Goal: Task Accomplishment & Management: Manage account settings

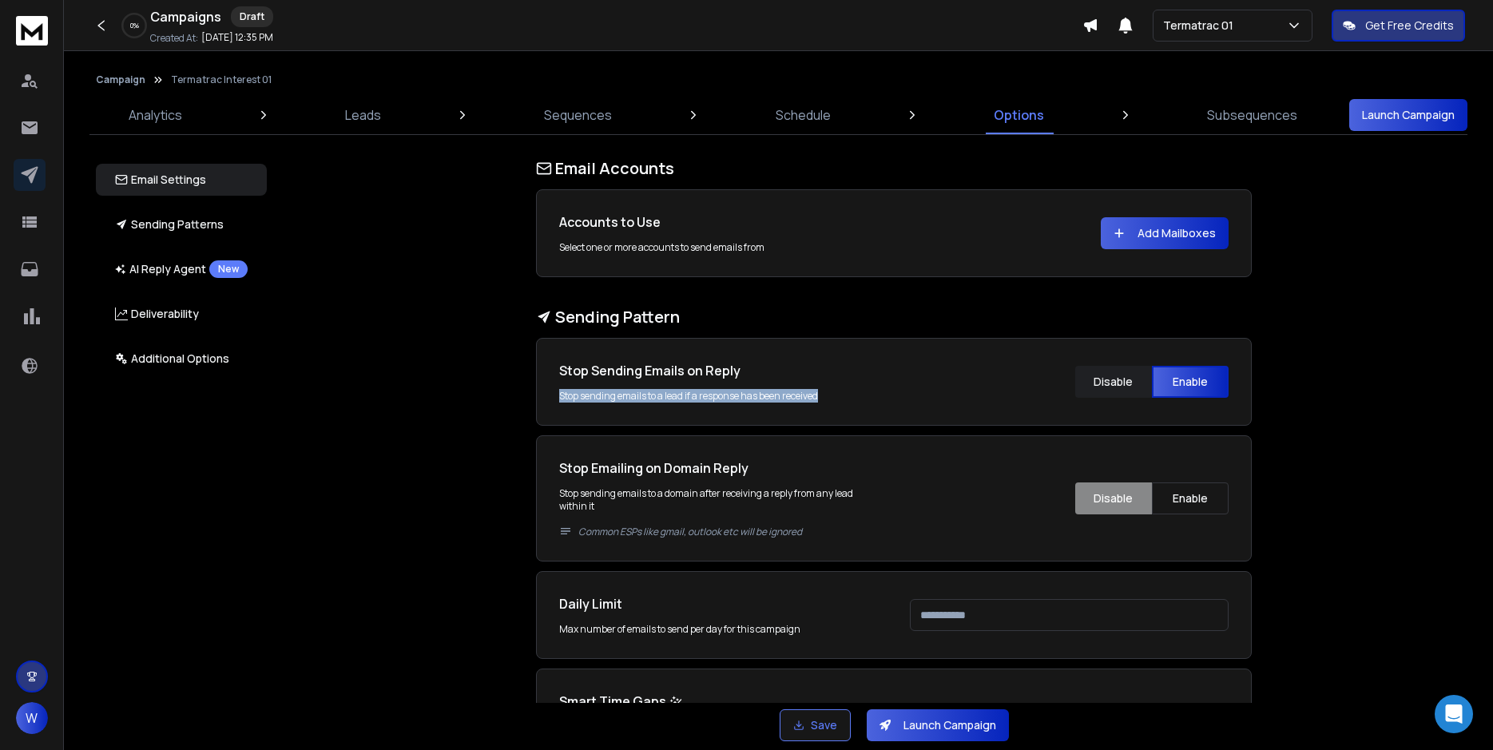
drag, startPoint x: 824, startPoint y: 396, endPoint x: 543, endPoint y: 401, distance: 281.3
click at [543, 401] on div "Stop Sending Emails on Reply Stop sending emails to a lead if a response has be…" at bounding box center [894, 382] width 716 height 88
click at [841, 396] on div "Stop sending emails to a lead if a response has been received" at bounding box center [718, 396] width 319 height 13
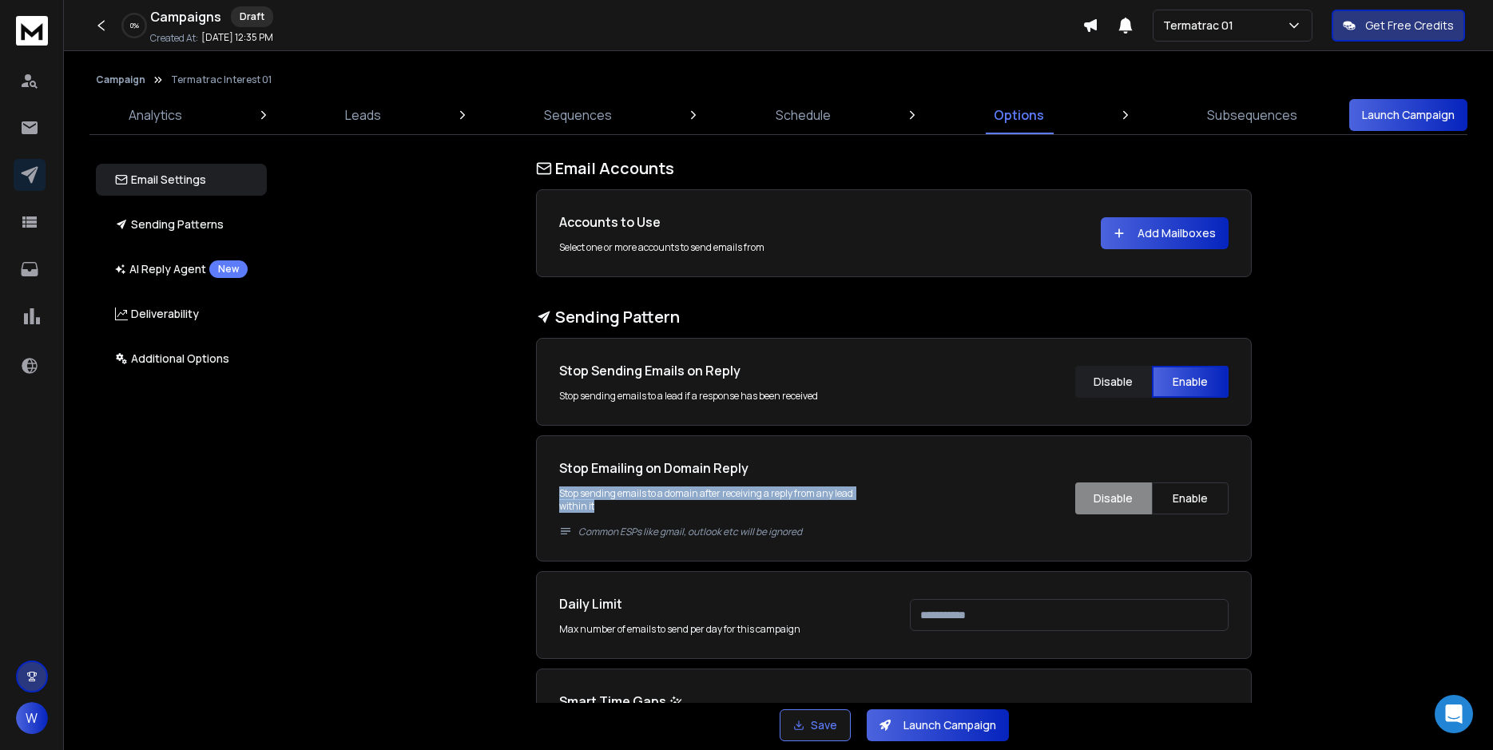
drag, startPoint x: 593, startPoint y: 507, endPoint x: 545, endPoint y: 495, distance: 49.4
click at [545, 495] on div "Stop Emailing on Domain Reply Stop sending emails to a domain after receiving a…" at bounding box center [894, 498] width 716 height 126
click at [672, 506] on p "Stop sending emails to a domain after receiving a reply from any lead within it…" at bounding box center [718, 512] width 319 height 51
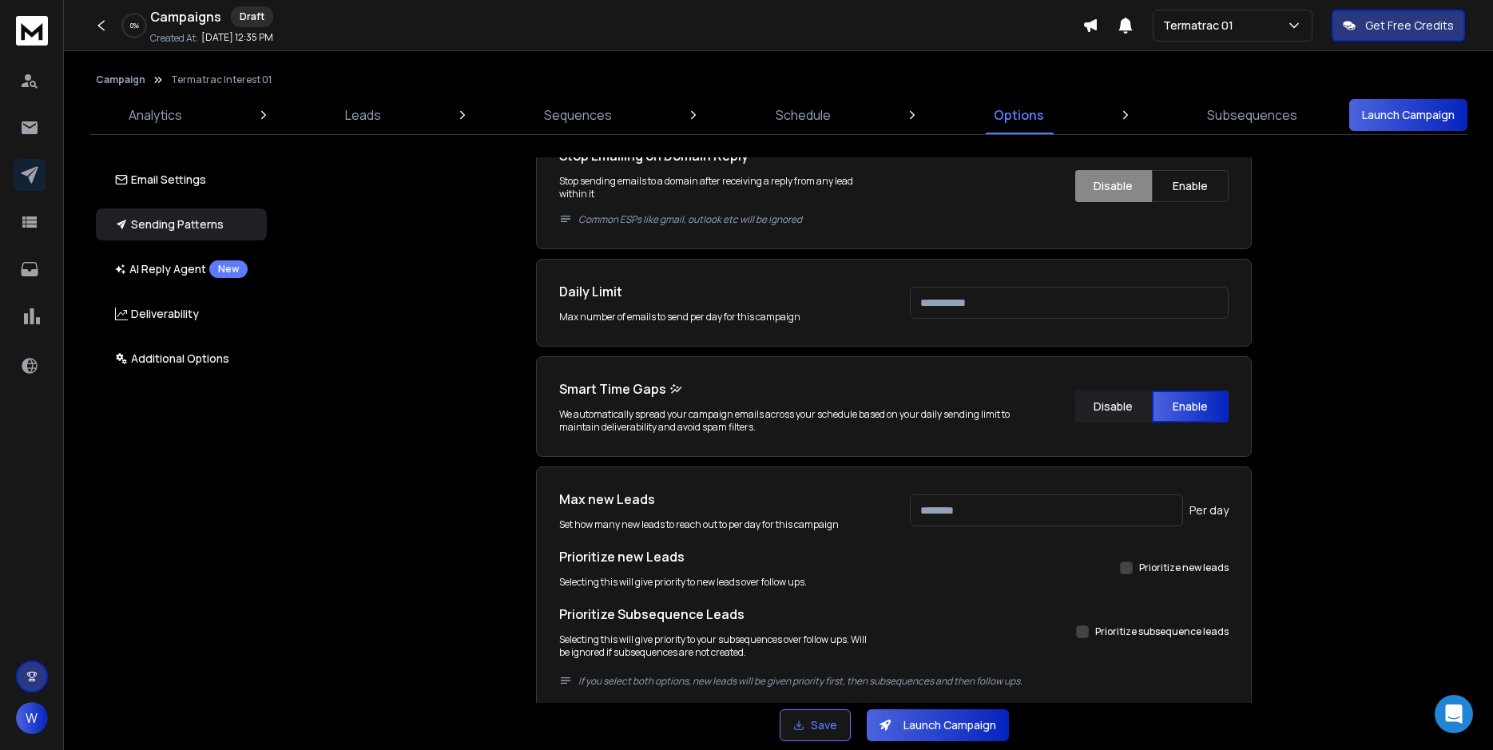
scroll to position [352, 0]
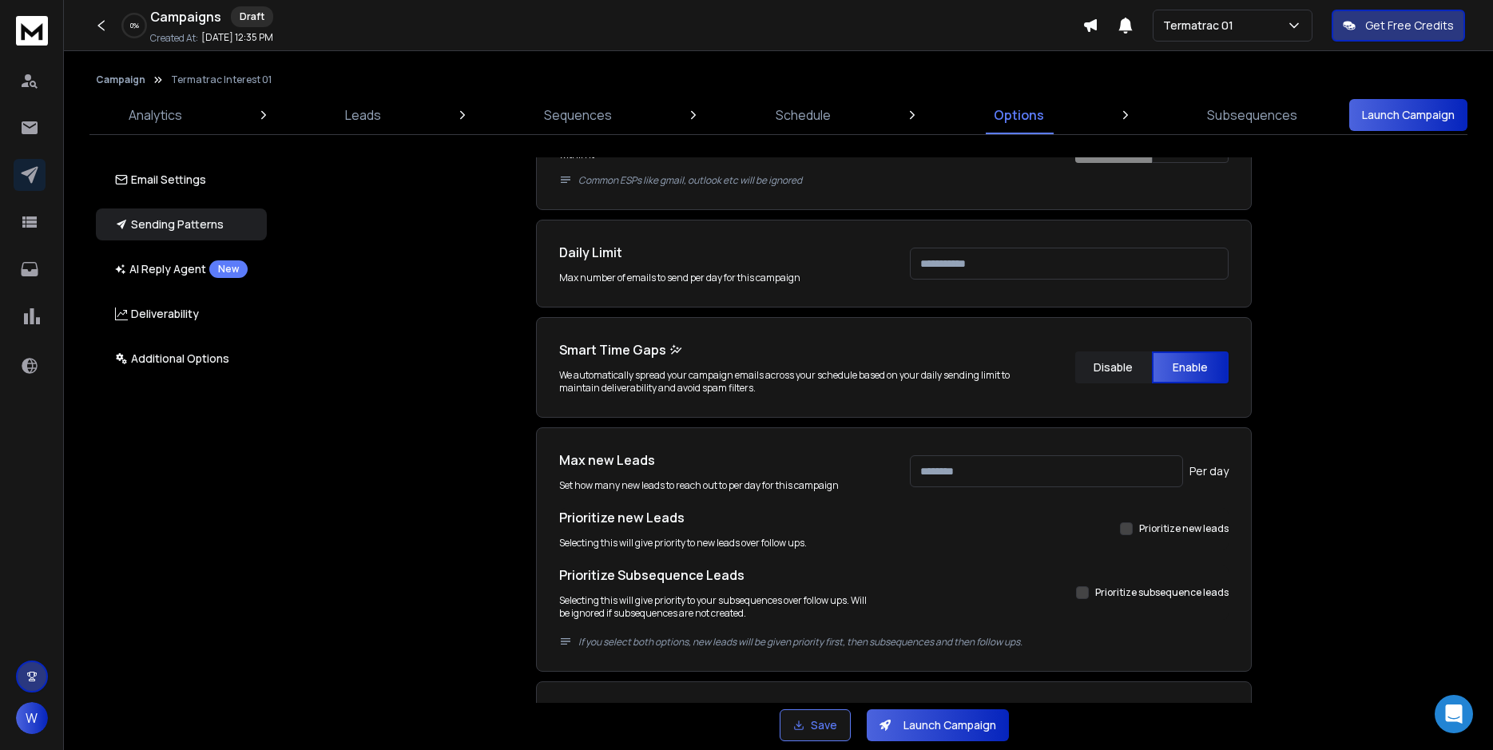
click at [1082, 590] on button "Prioritize new leads" at bounding box center [1082, 592] width 13 height 13
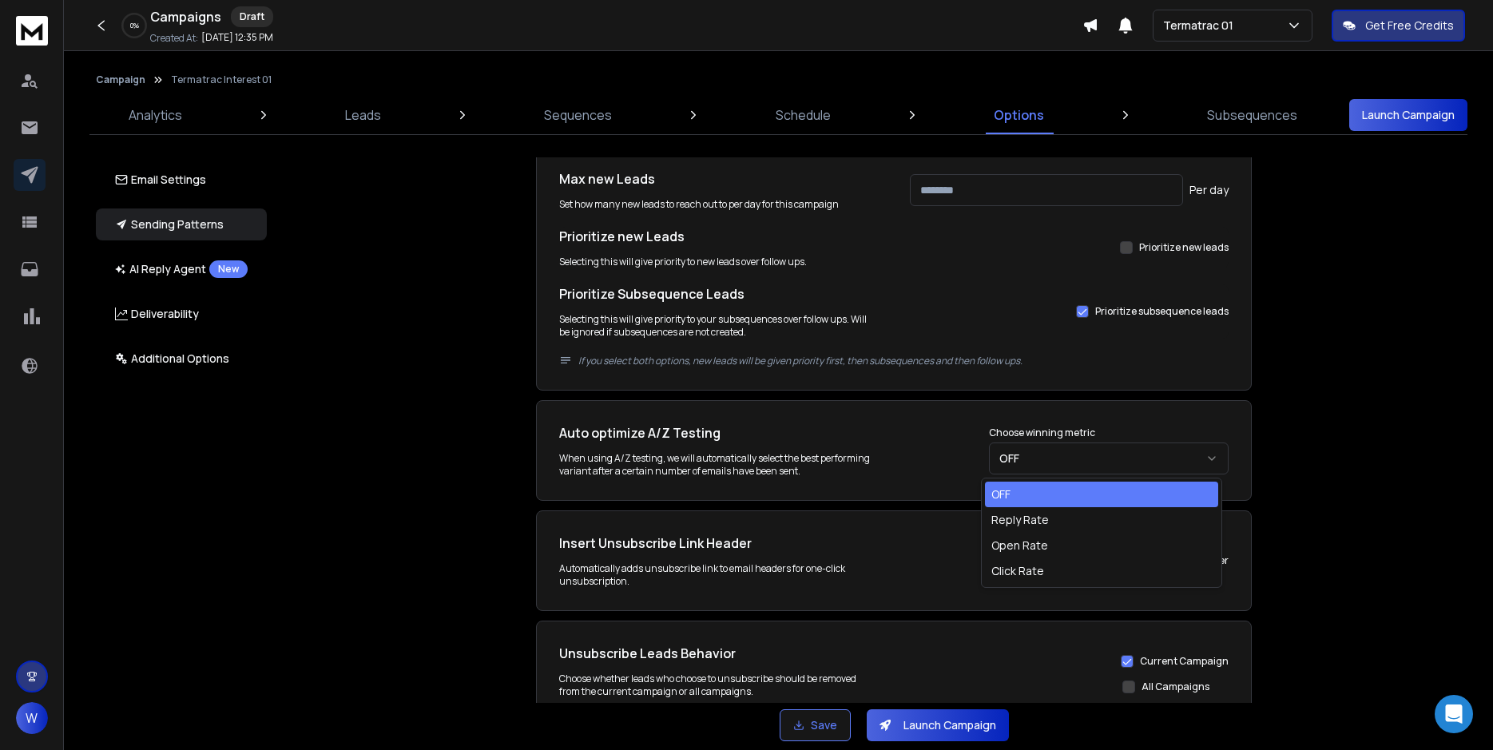
scroll to position [633, 0]
click at [1044, 451] on button "OFF" at bounding box center [1109, 459] width 240 height 32
select select "**********"
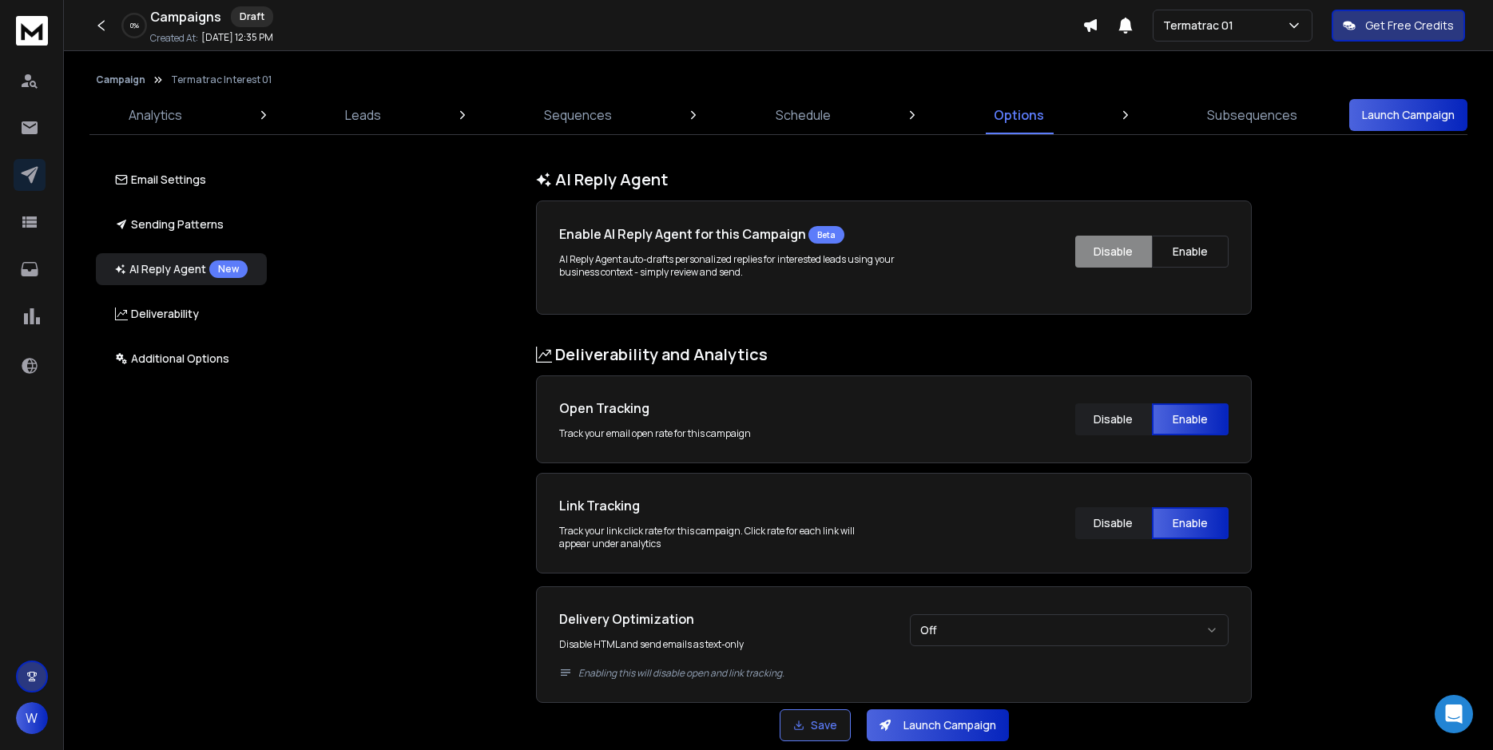
scroll to position [1266, 0]
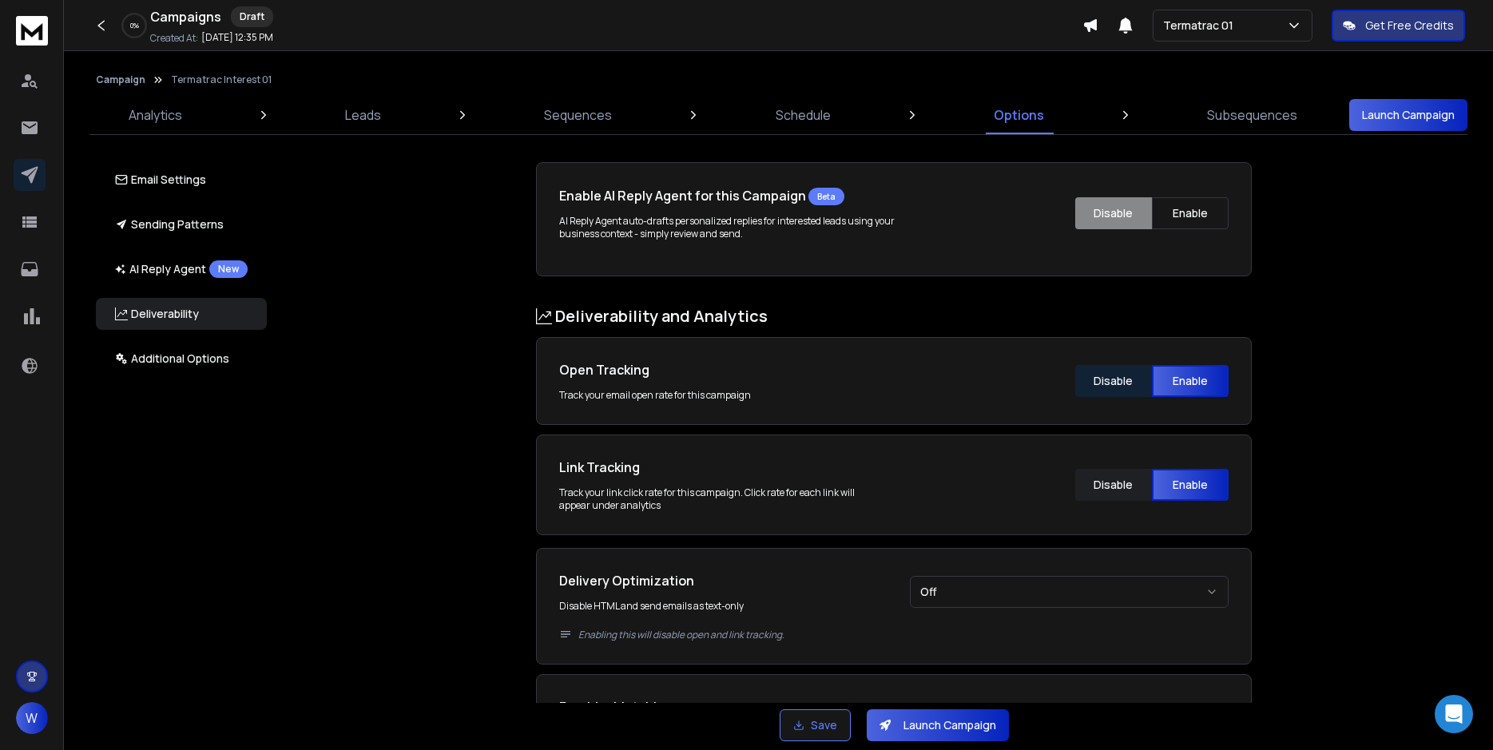
click at [1103, 380] on button "Disable" at bounding box center [1113, 381] width 77 height 32
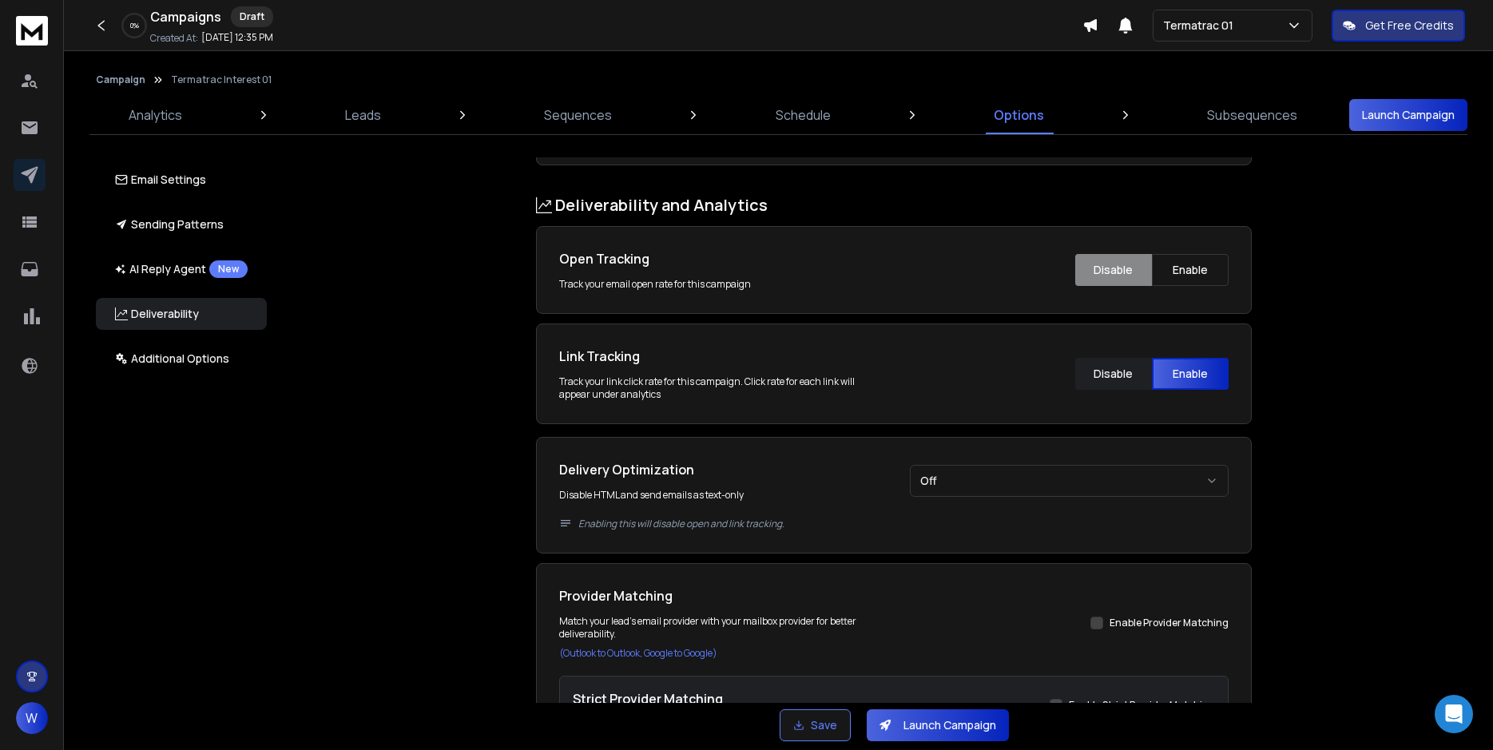
scroll to position [1477, 0]
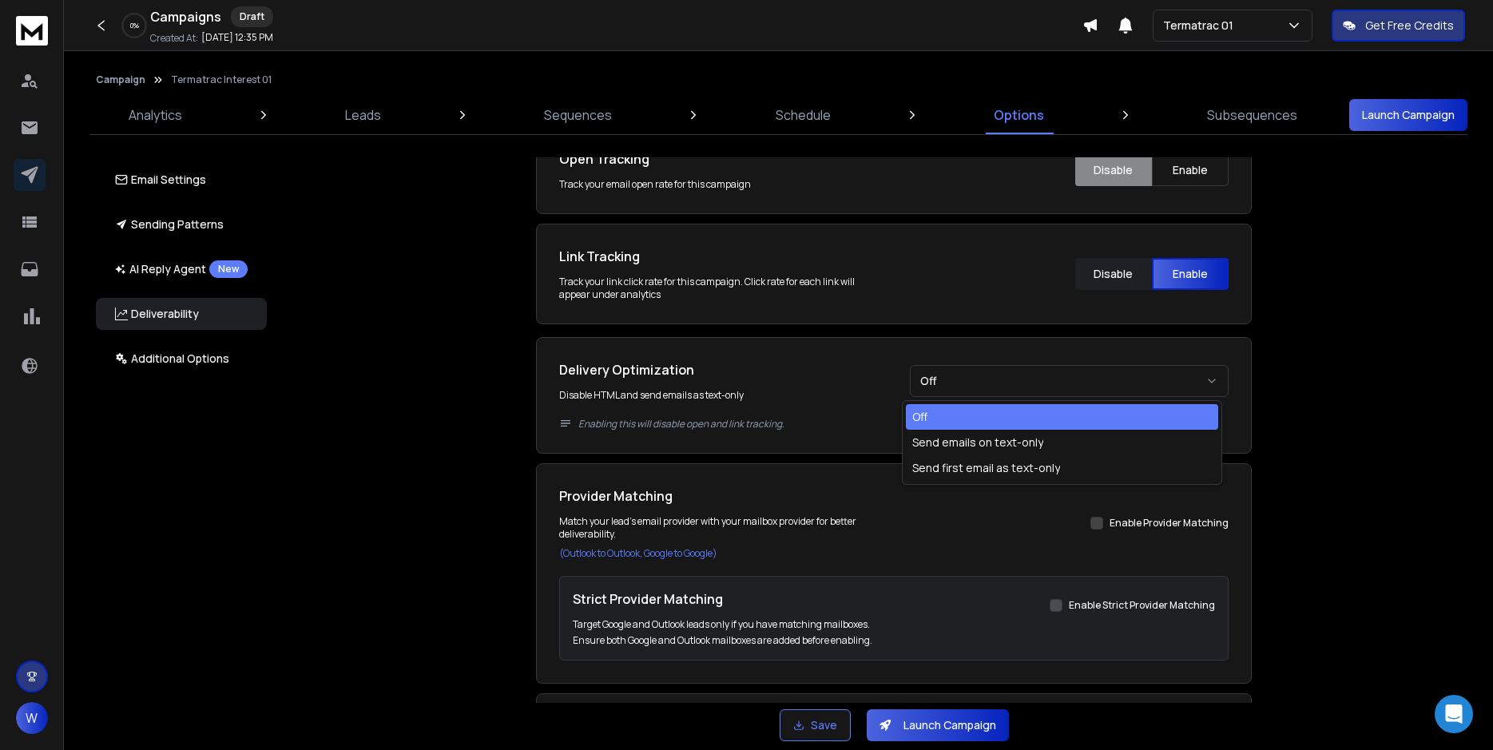
click at [989, 381] on button "Off" at bounding box center [1069, 381] width 319 height 32
select select "*"
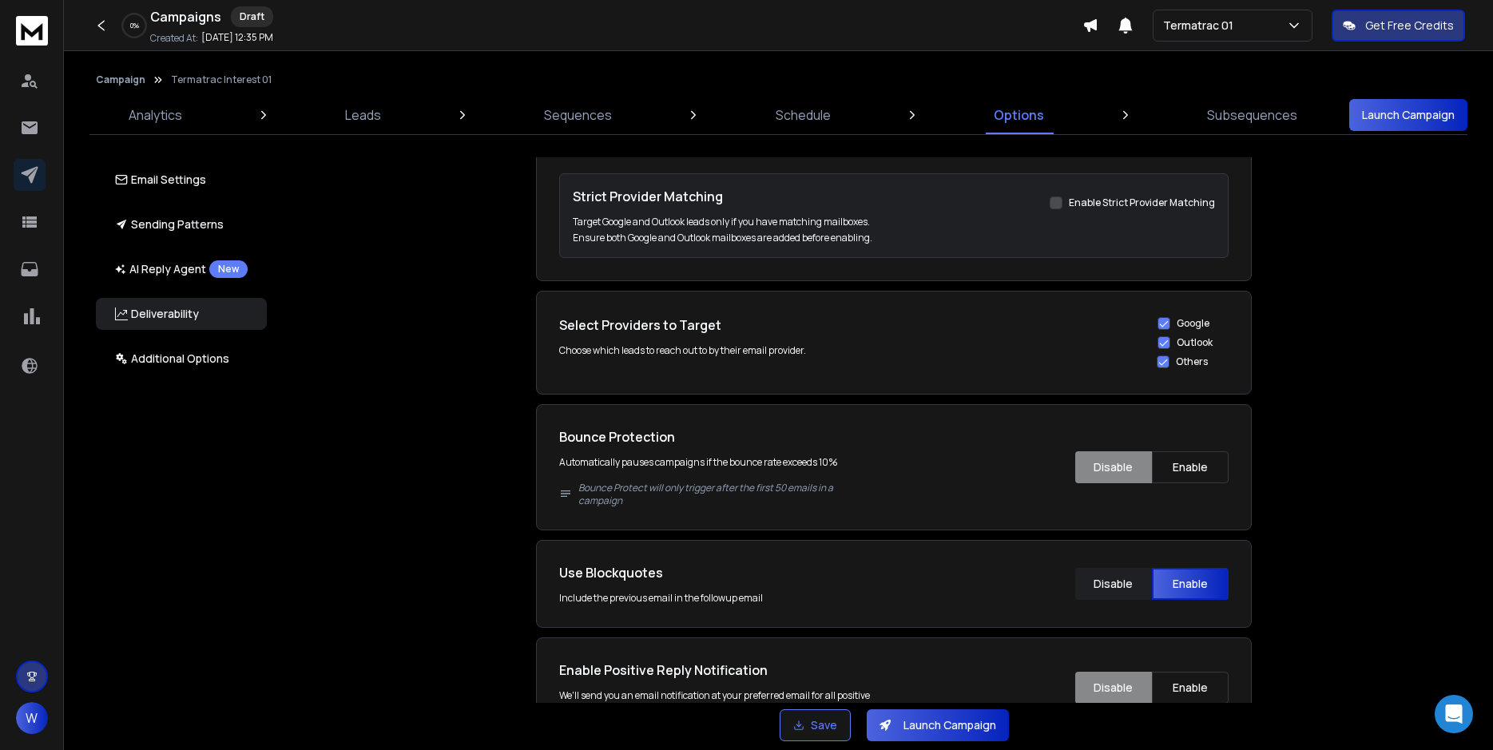
scroll to position [1898, 0]
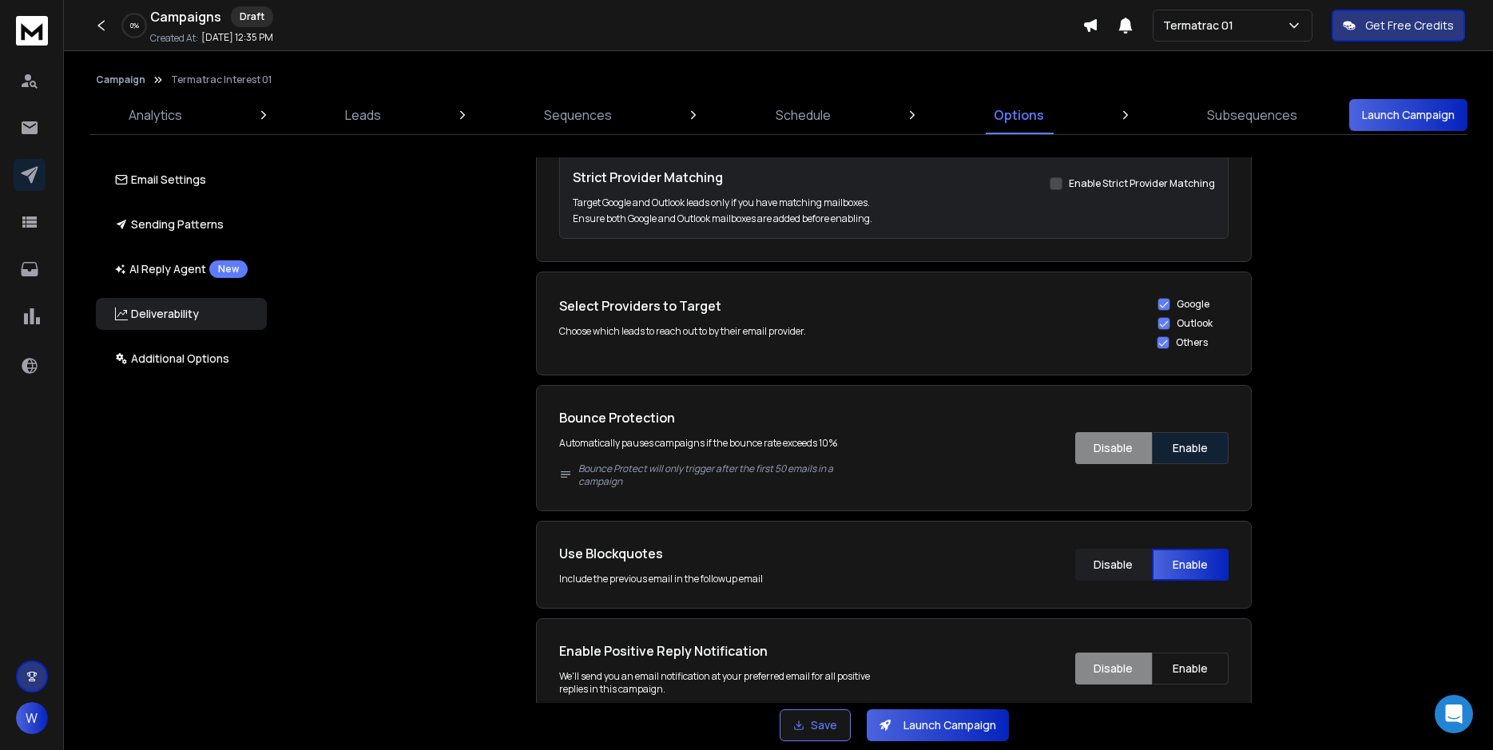
click at [1183, 443] on button "Enable" at bounding box center [1190, 448] width 77 height 32
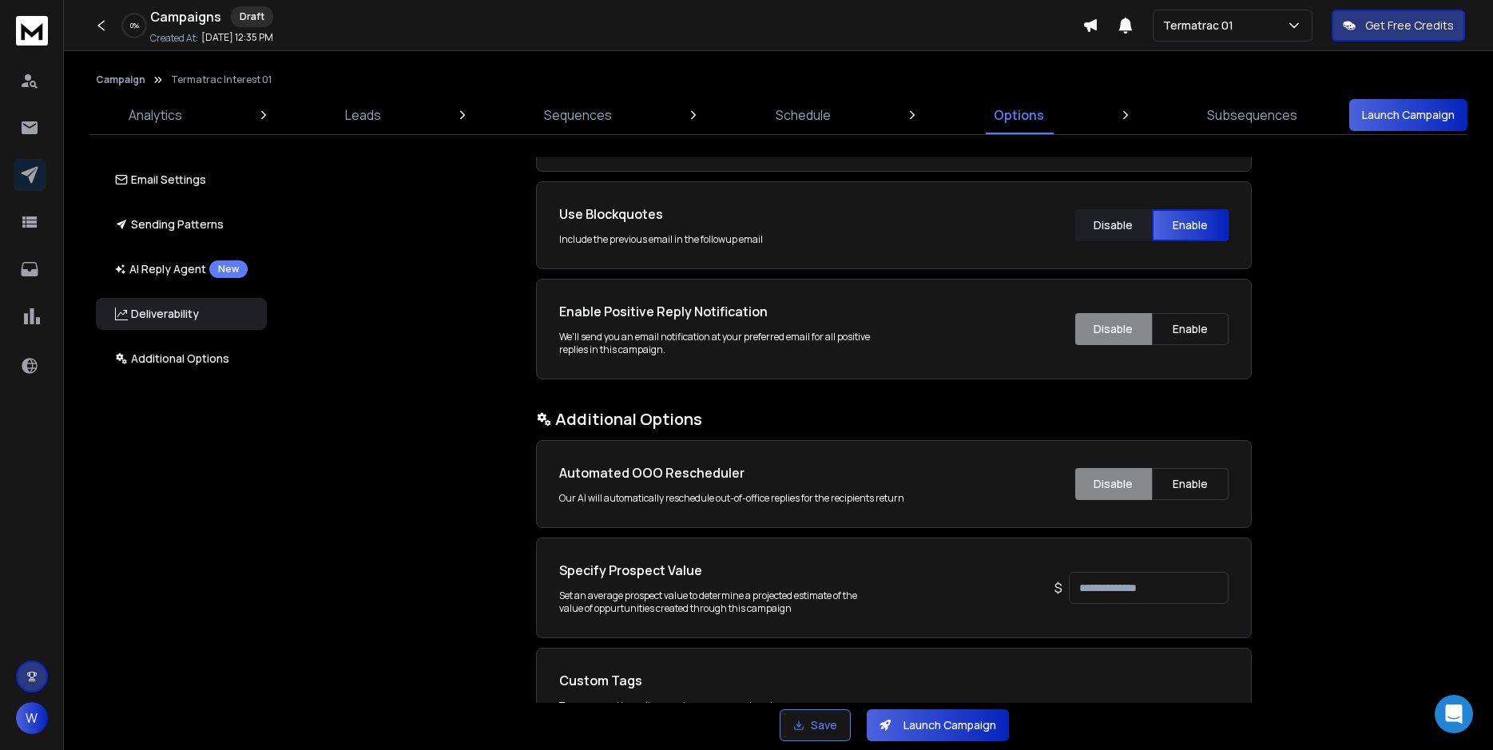
scroll to position [2250, 0]
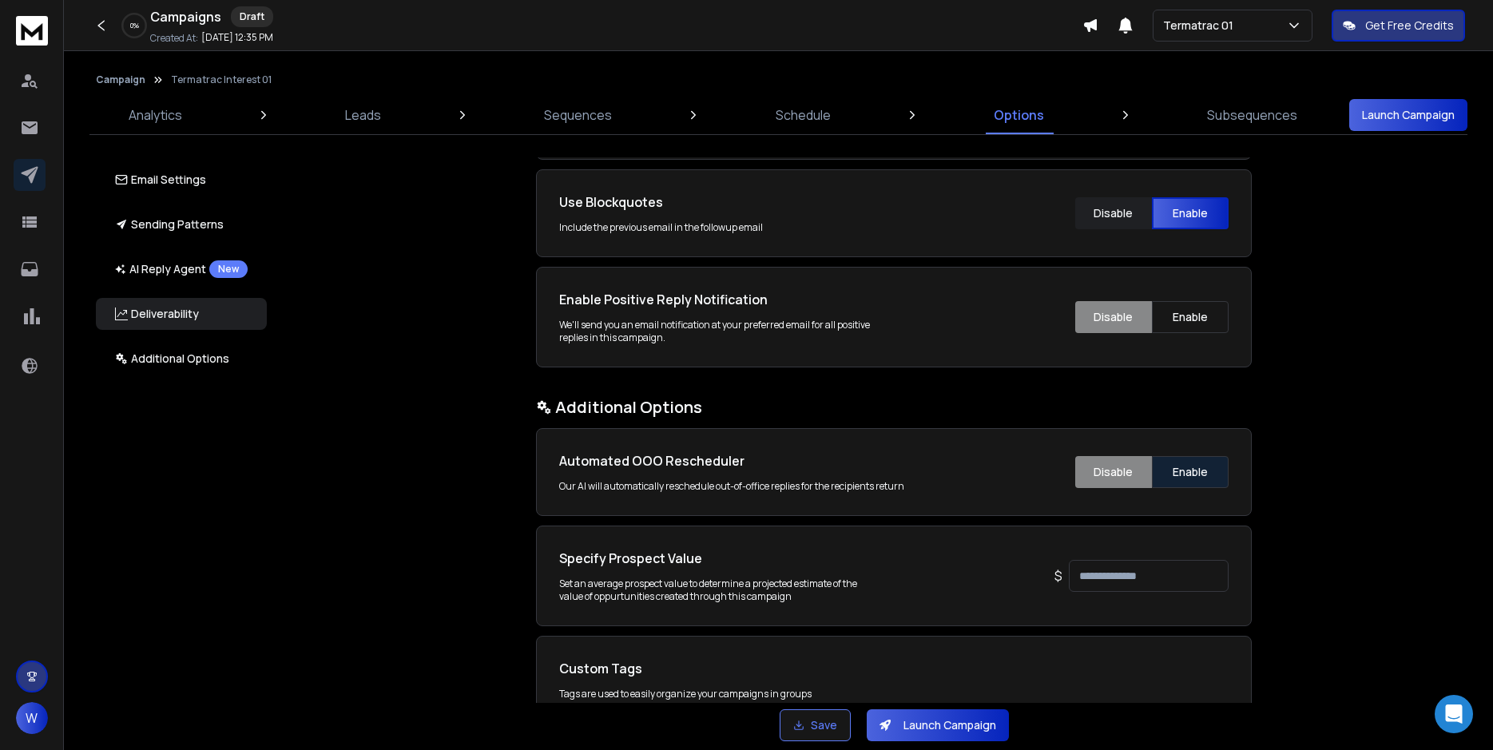
click at [1191, 468] on button "Enable" at bounding box center [1190, 472] width 77 height 32
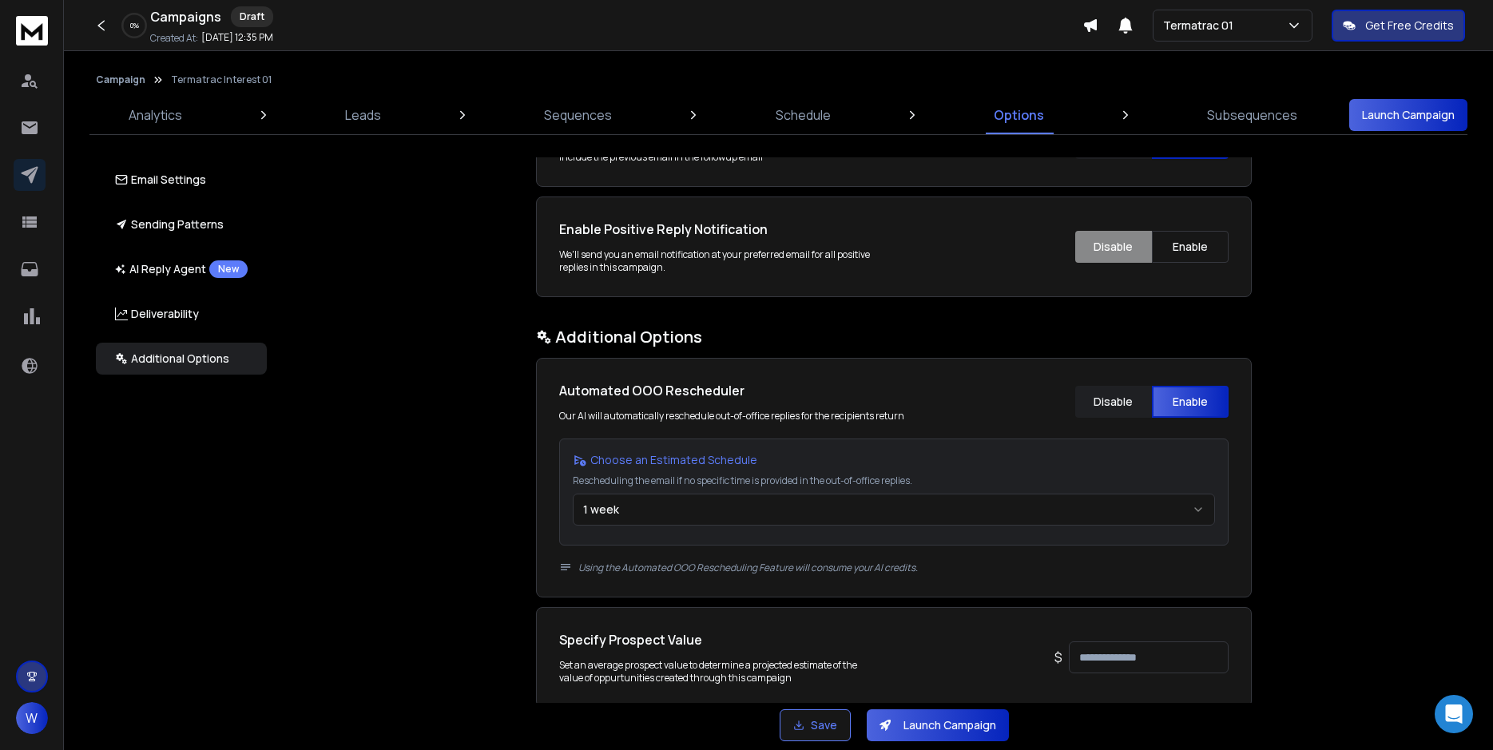
scroll to position [2320, 0]
click at [656, 509] on button "1 week" at bounding box center [894, 510] width 642 height 32
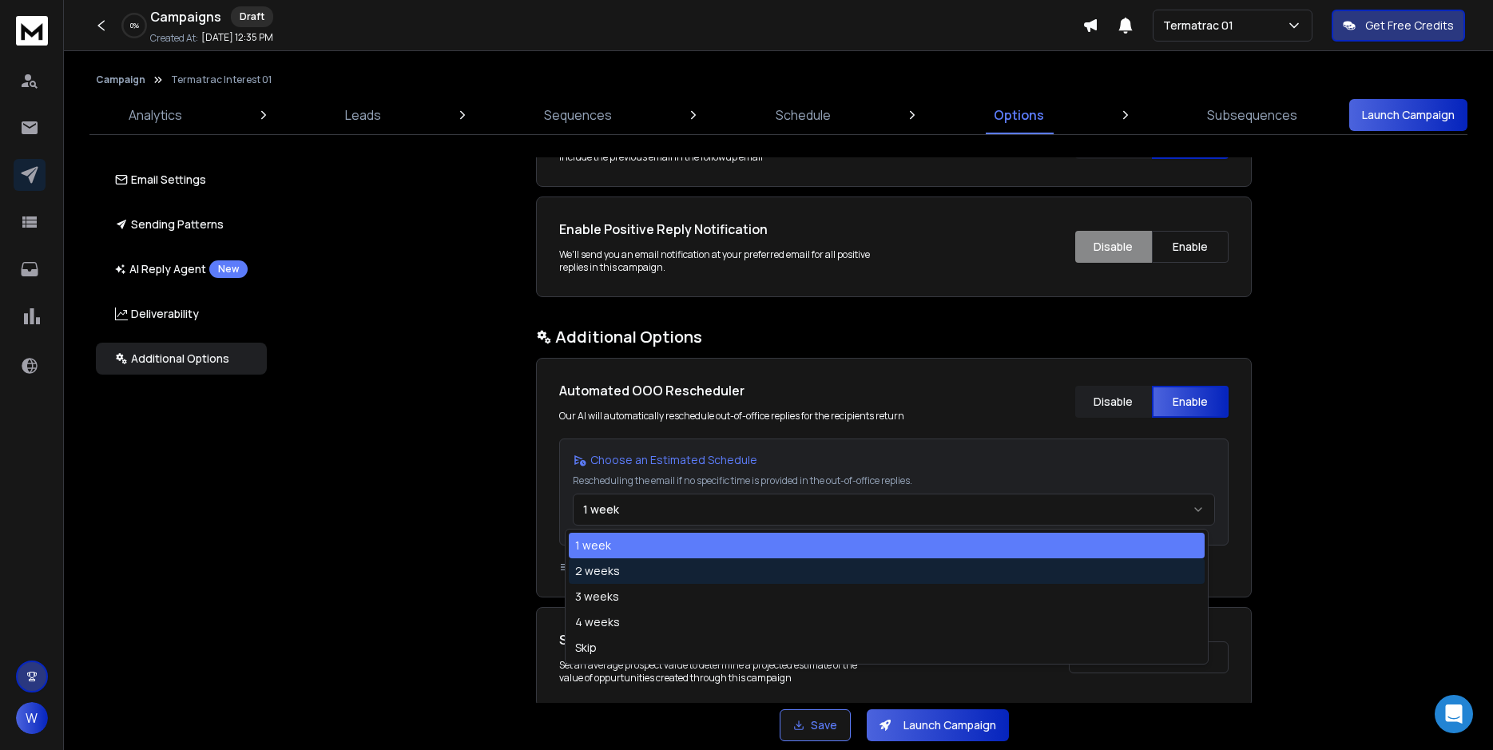
select select "**"
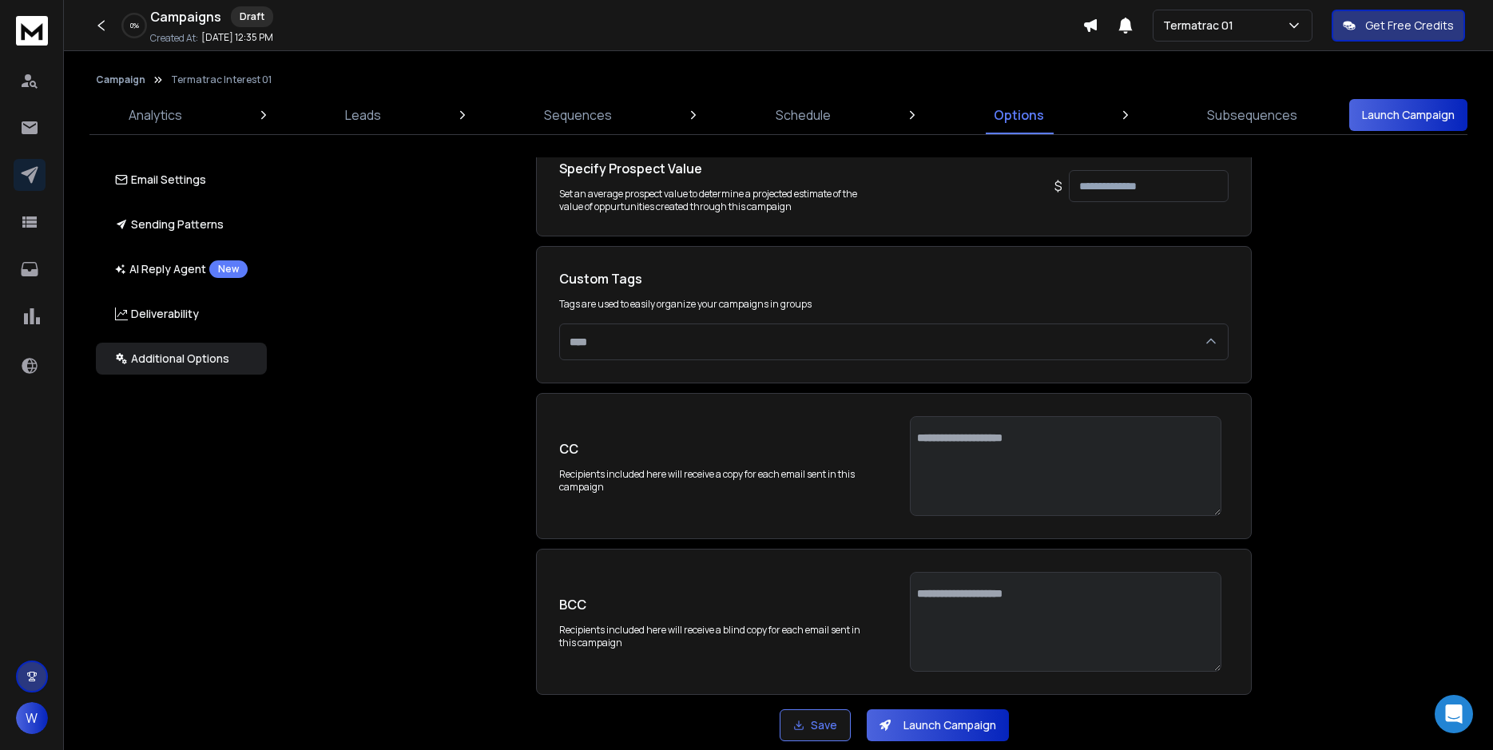
scroll to position [2793, 0]
click at [822, 725] on button "Save" at bounding box center [815, 726] width 71 height 32
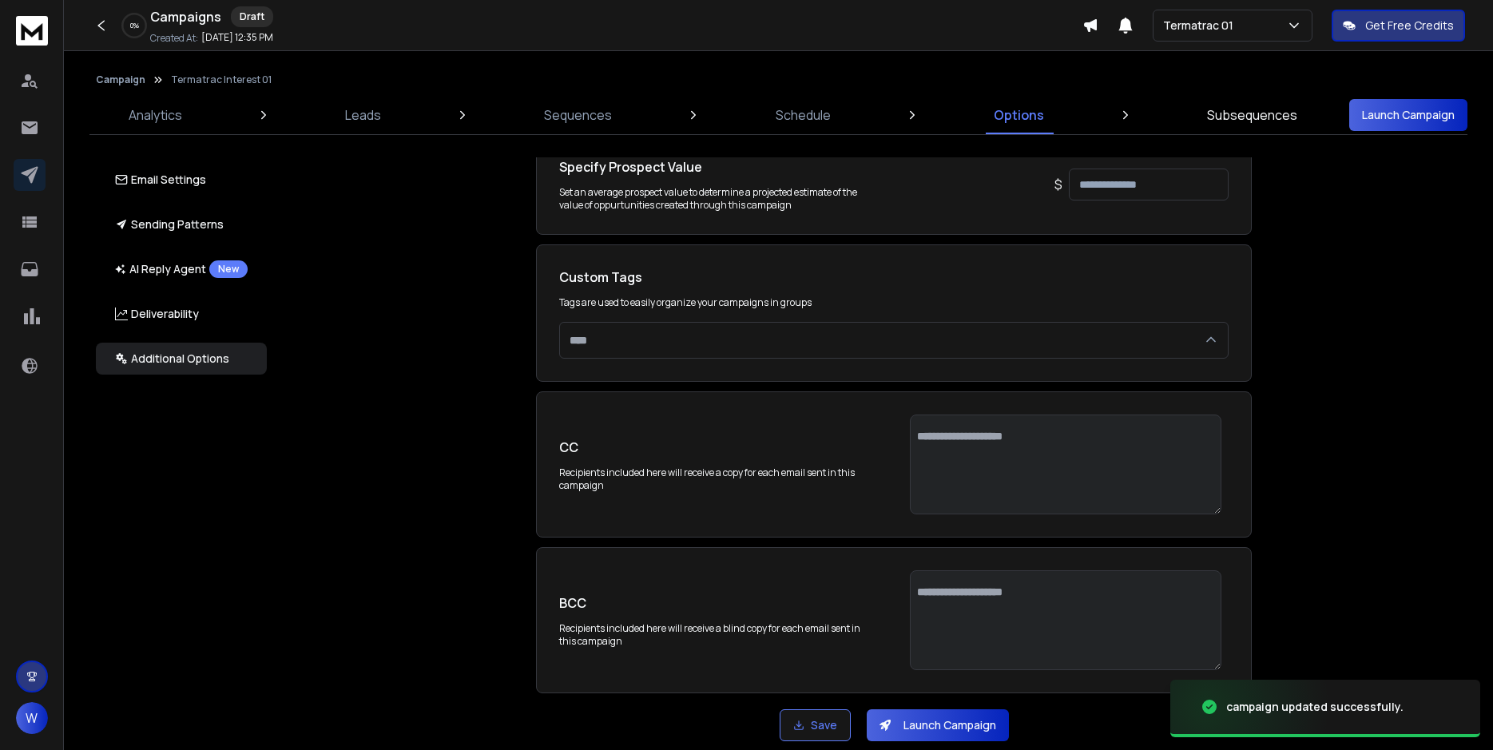
click at [1244, 113] on p "Subsequences" at bounding box center [1252, 114] width 90 height 19
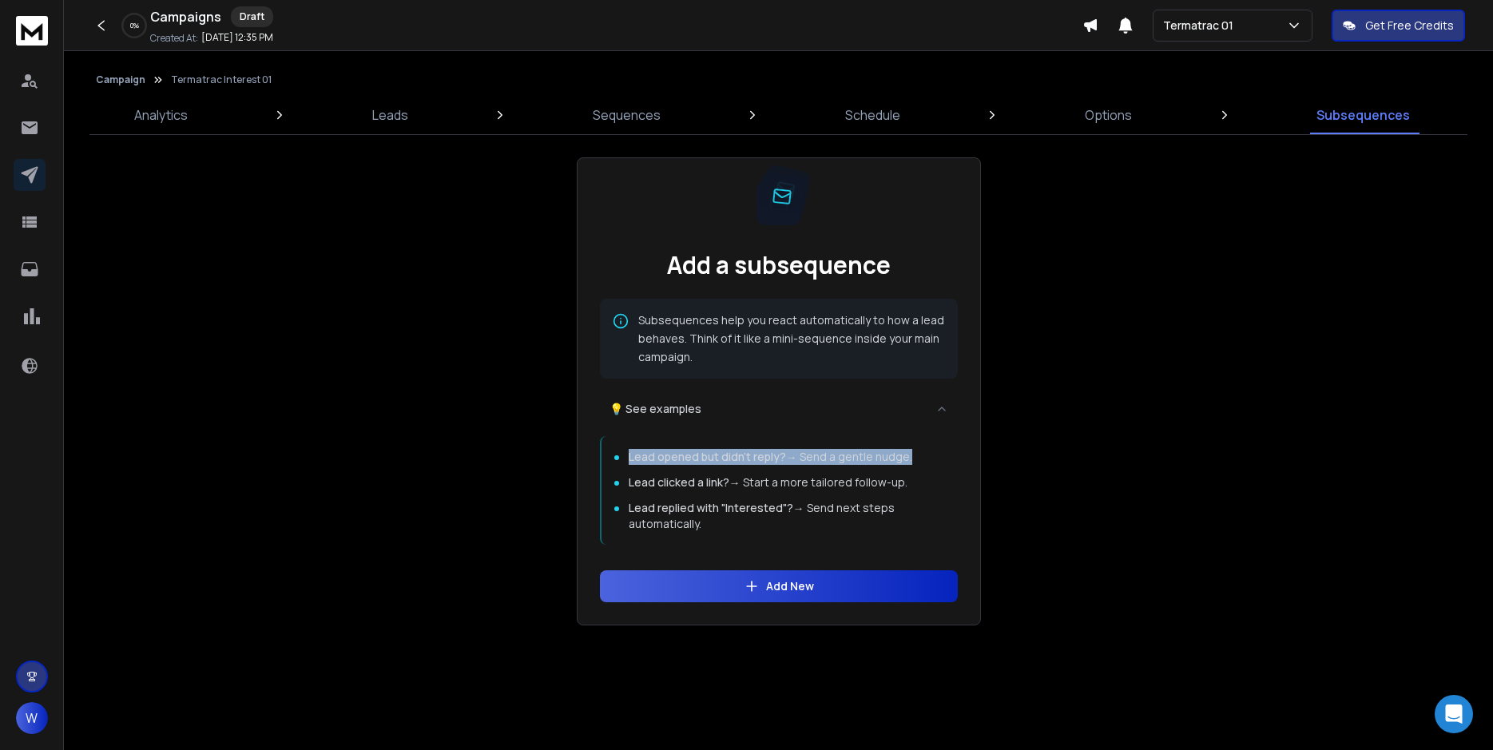
drag, startPoint x: 911, startPoint y: 455, endPoint x: 630, endPoint y: 460, distance: 280.5
click at [630, 460] on div "Lead opened but didn't reply? → Send a gentle nudge." at bounding box center [779, 457] width 331 height 16
click at [1088, 556] on div "Add a subsequence Subsequences help you react automatically to how a lead behav…" at bounding box center [778, 391] width 1365 height 468
click at [650, 589] on button "Add New" at bounding box center [779, 586] width 358 height 32
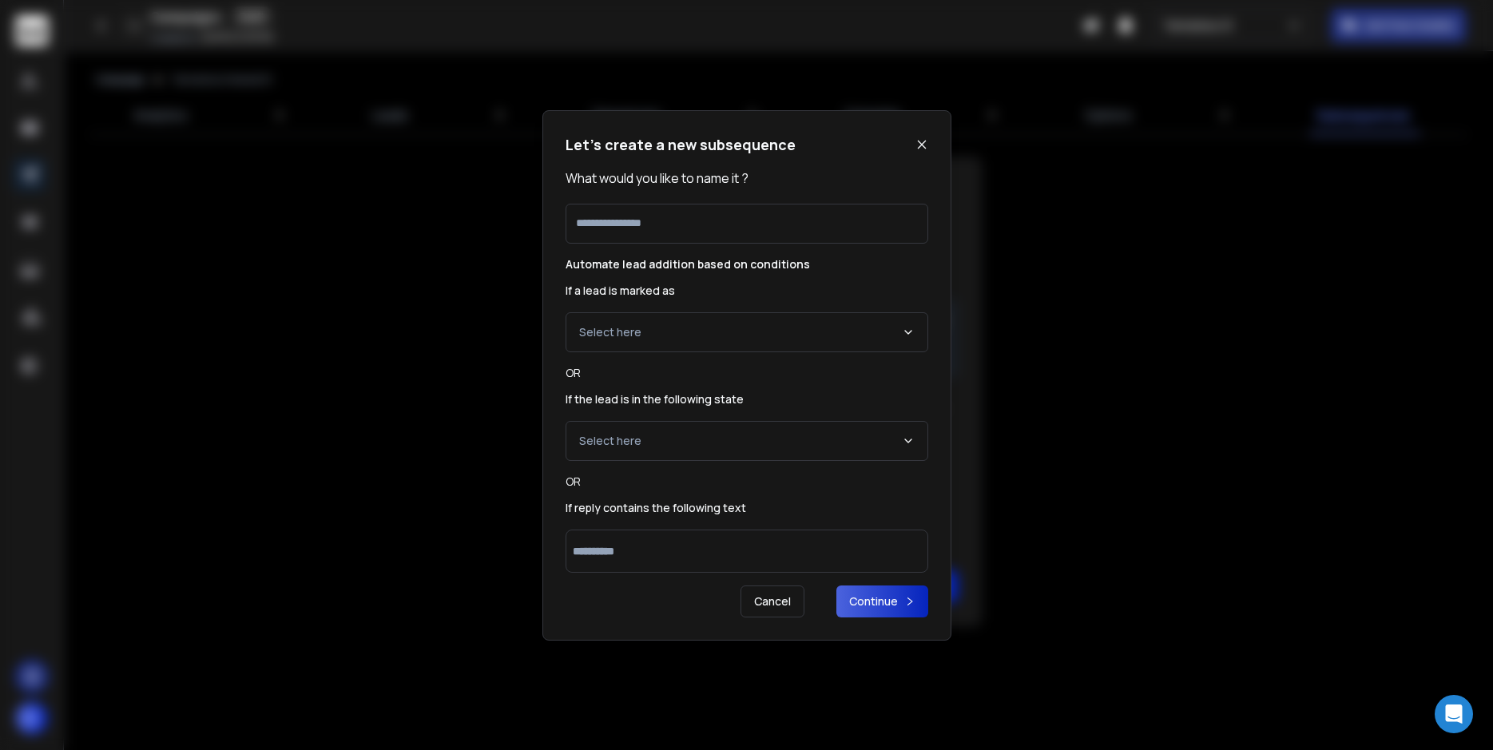
click at [618, 222] on input at bounding box center [747, 224] width 363 height 40
drag, startPoint x: 604, startPoint y: 221, endPoint x: 459, endPoint y: 229, distance: 145.6
click at [566, 229] on input "**********" at bounding box center [747, 224] width 363 height 40
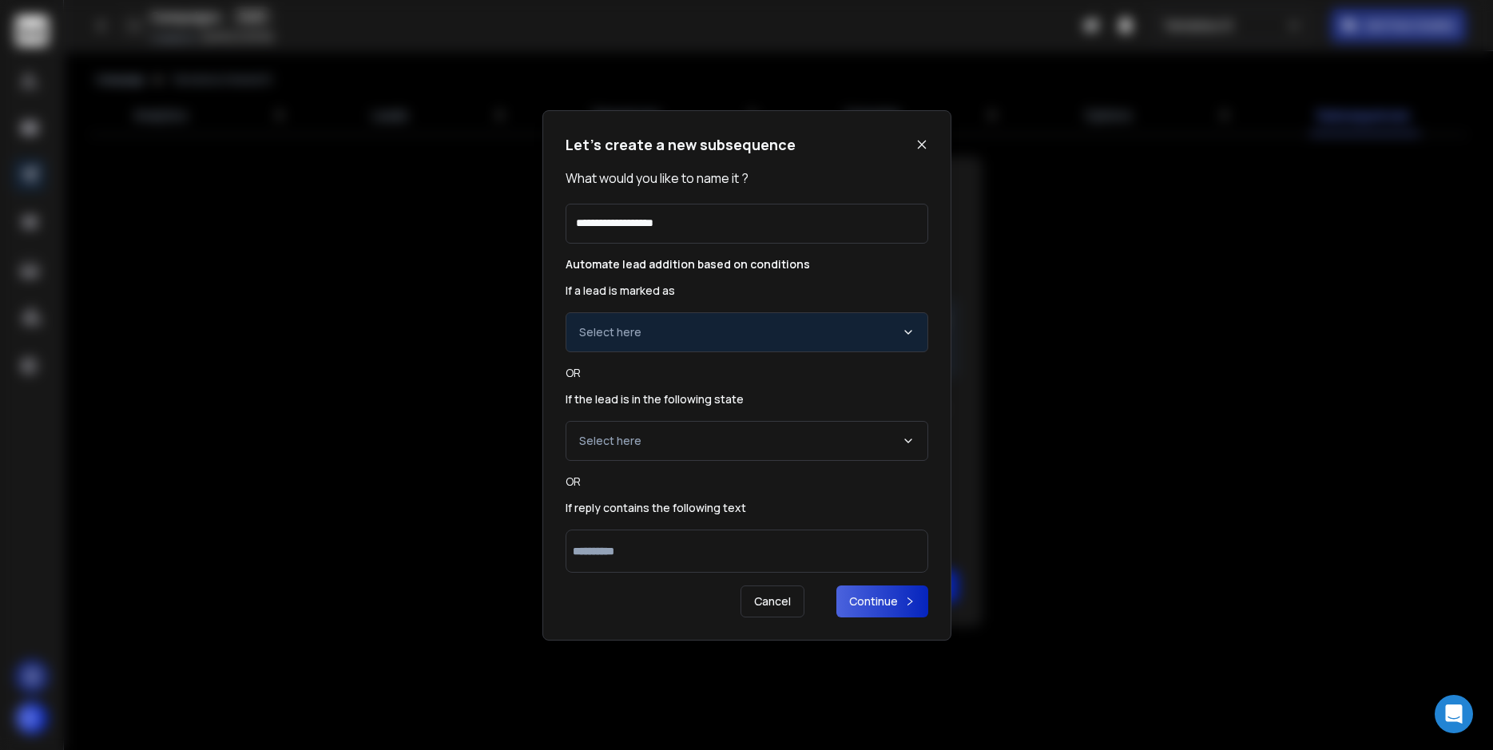
type input "**********"
click at [647, 320] on button "Select here" at bounding box center [747, 332] width 363 height 40
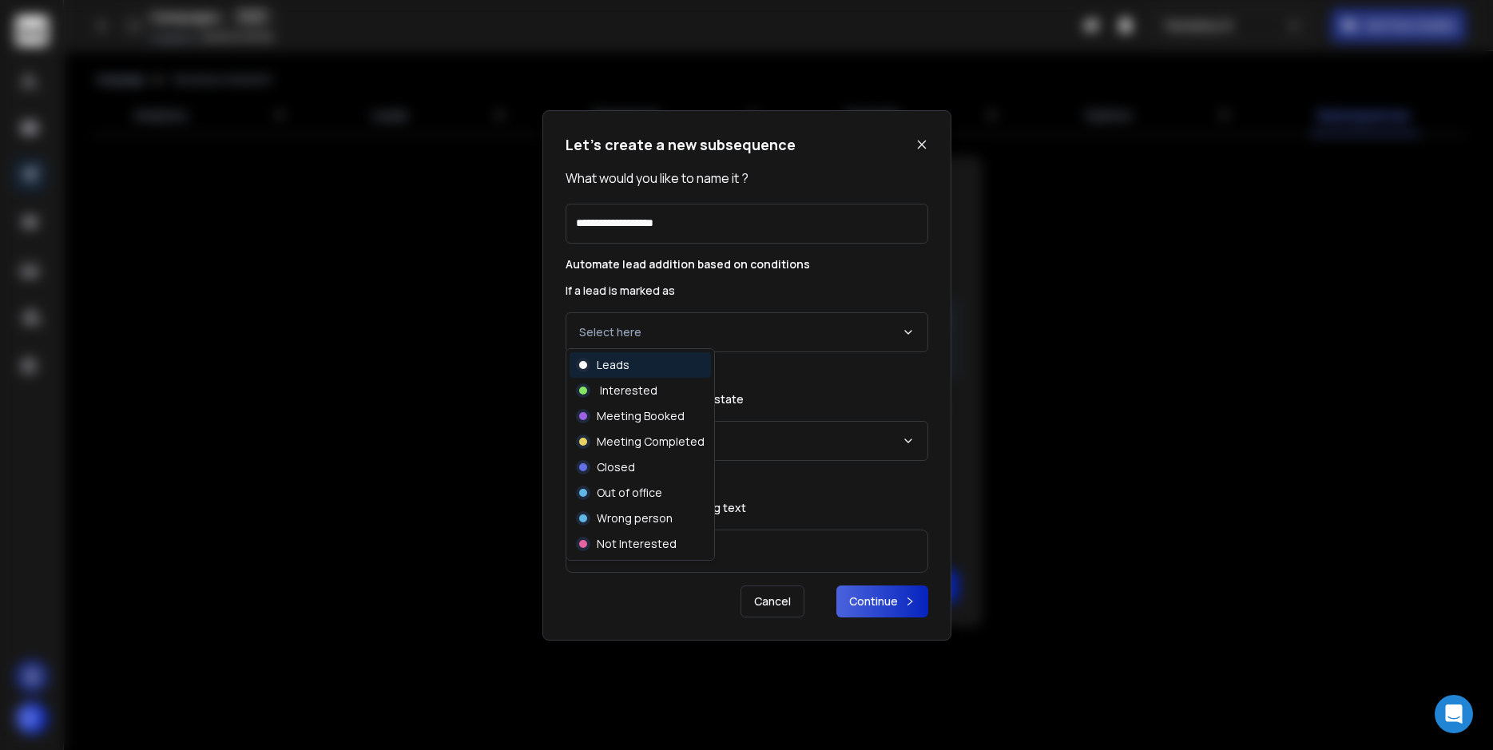
click at [631, 368] on div "Leads" at bounding box center [640, 365] width 141 height 26
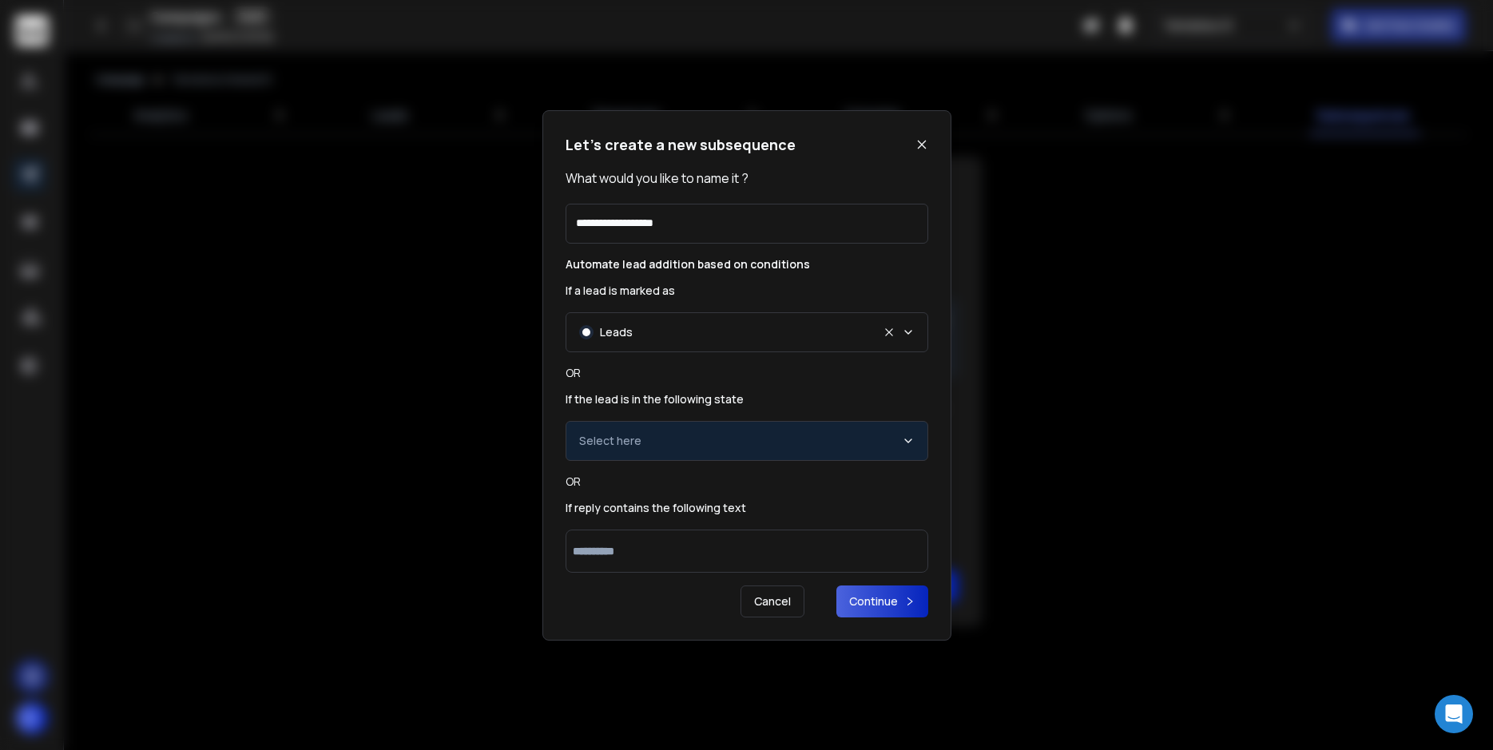
click at [666, 431] on button "Select here" at bounding box center [747, 441] width 363 height 40
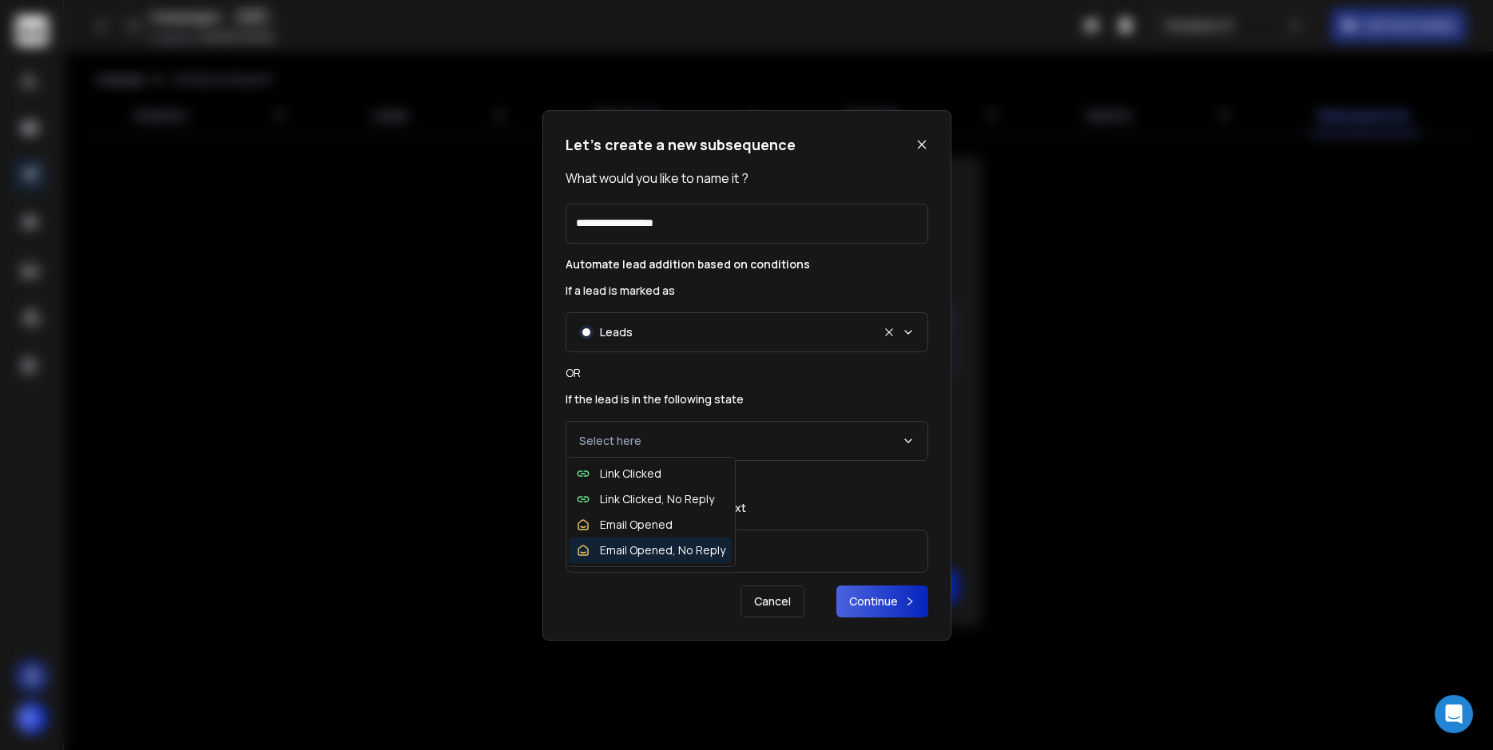
click at [621, 551] on div "Email Opened, No Reply" at bounding box center [650, 551] width 149 height 16
click at [1036, 443] on div "**********" at bounding box center [746, 375] width 1493 height 562
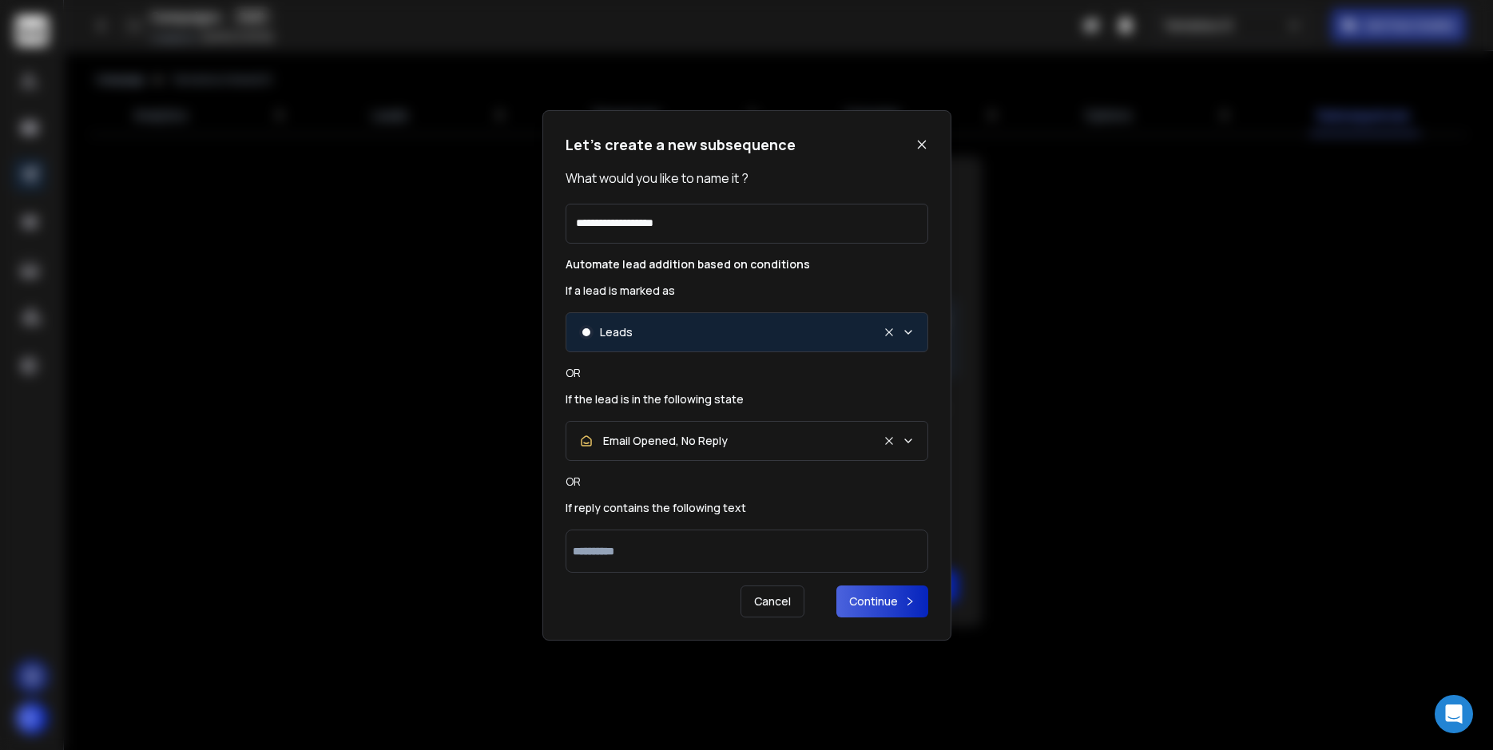
click at [888, 328] on icon "button" at bounding box center [888, 331] width 7 height 7
click at [602, 547] on input at bounding box center [747, 551] width 348 height 29
click at [939, 490] on div "**********" at bounding box center [747, 375] width 409 height 531
click at [871, 609] on button "Continue" at bounding box center [883, 602] width 92 height 32
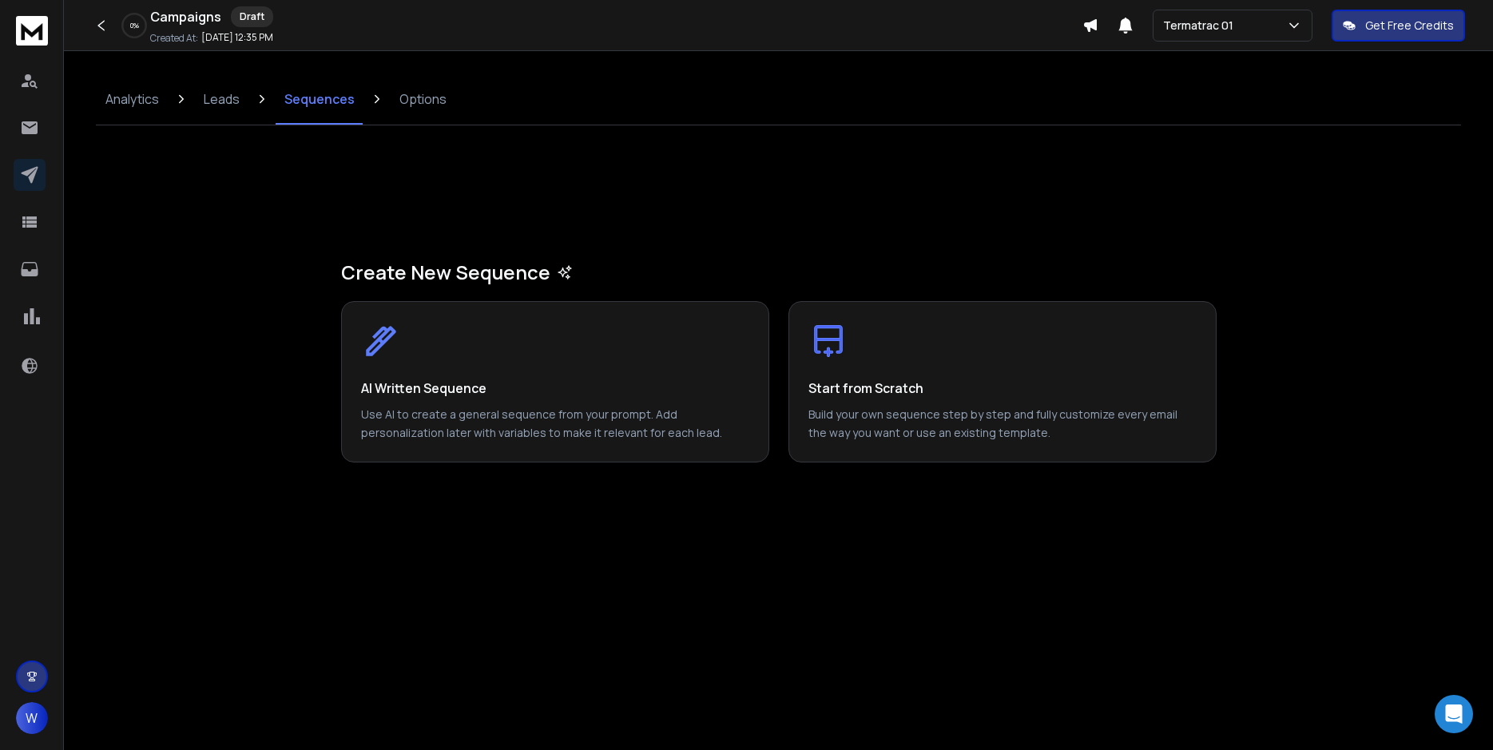
click at [415, 388] on h3 "AI Written Sequence" at bounding box center [423, 388] width 125 height 16
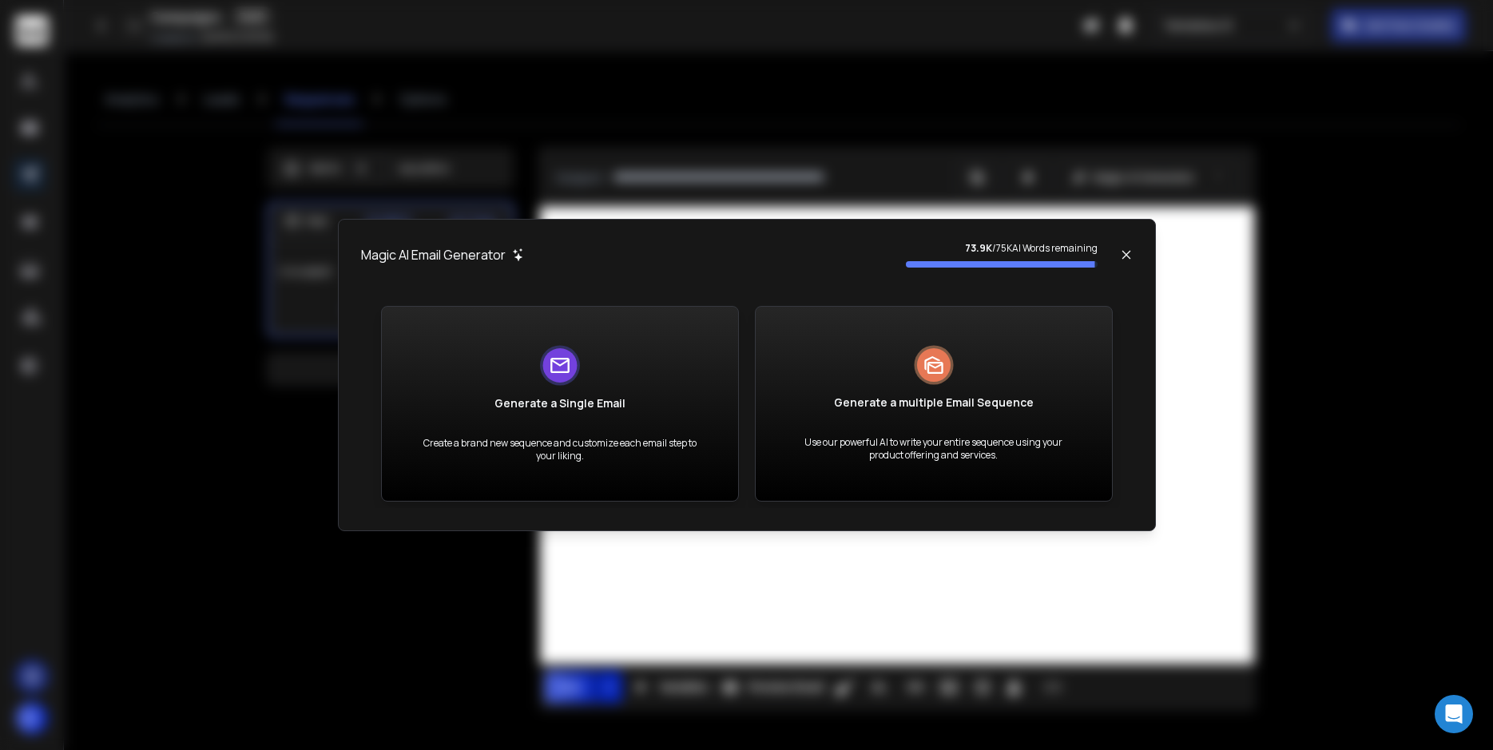
click at [944, 407] on h1 "Generate a multiple Email Sequence" at bounding box center [934, 403] width 200 height 16
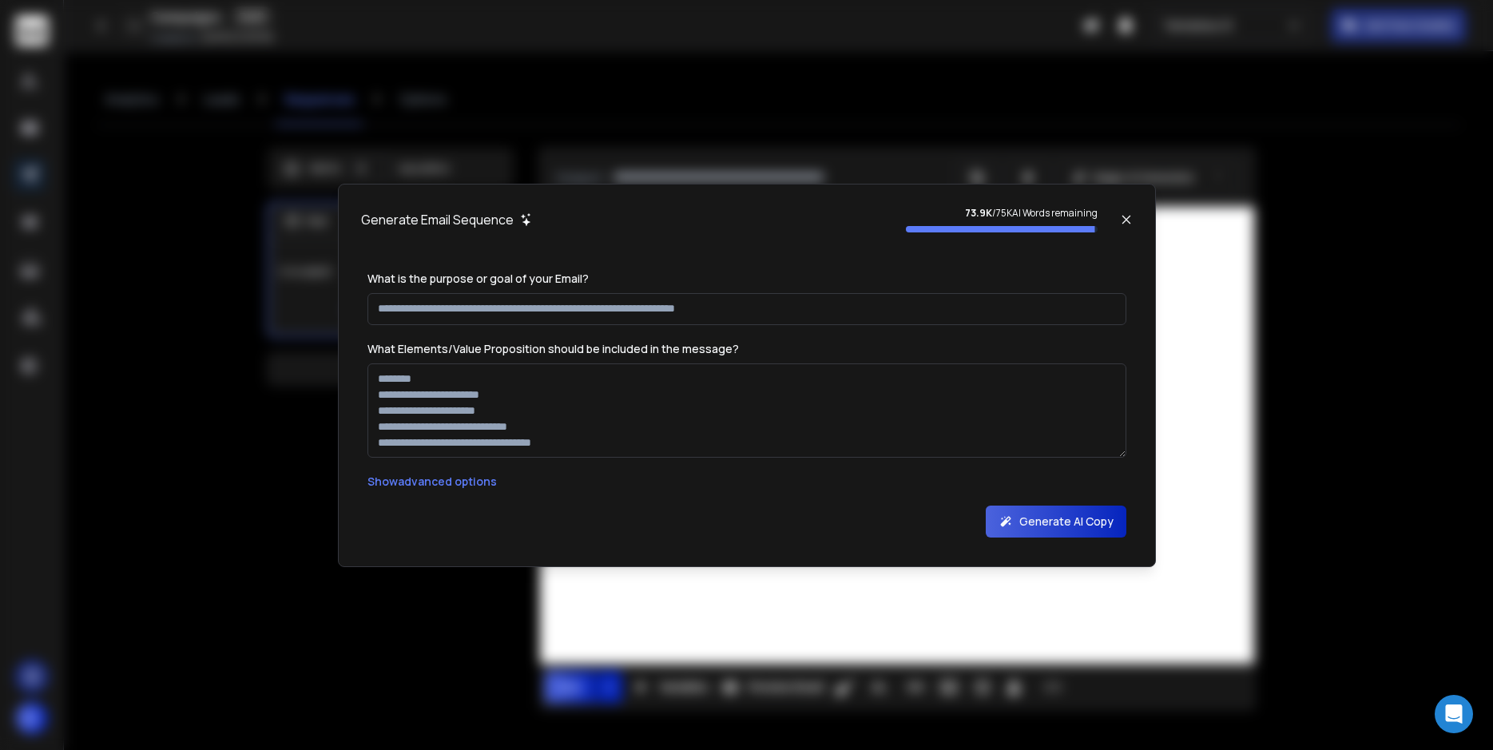
click at [477, 479] on p "Show advanced options" at bounding box center [747, 482] width 759 height 16
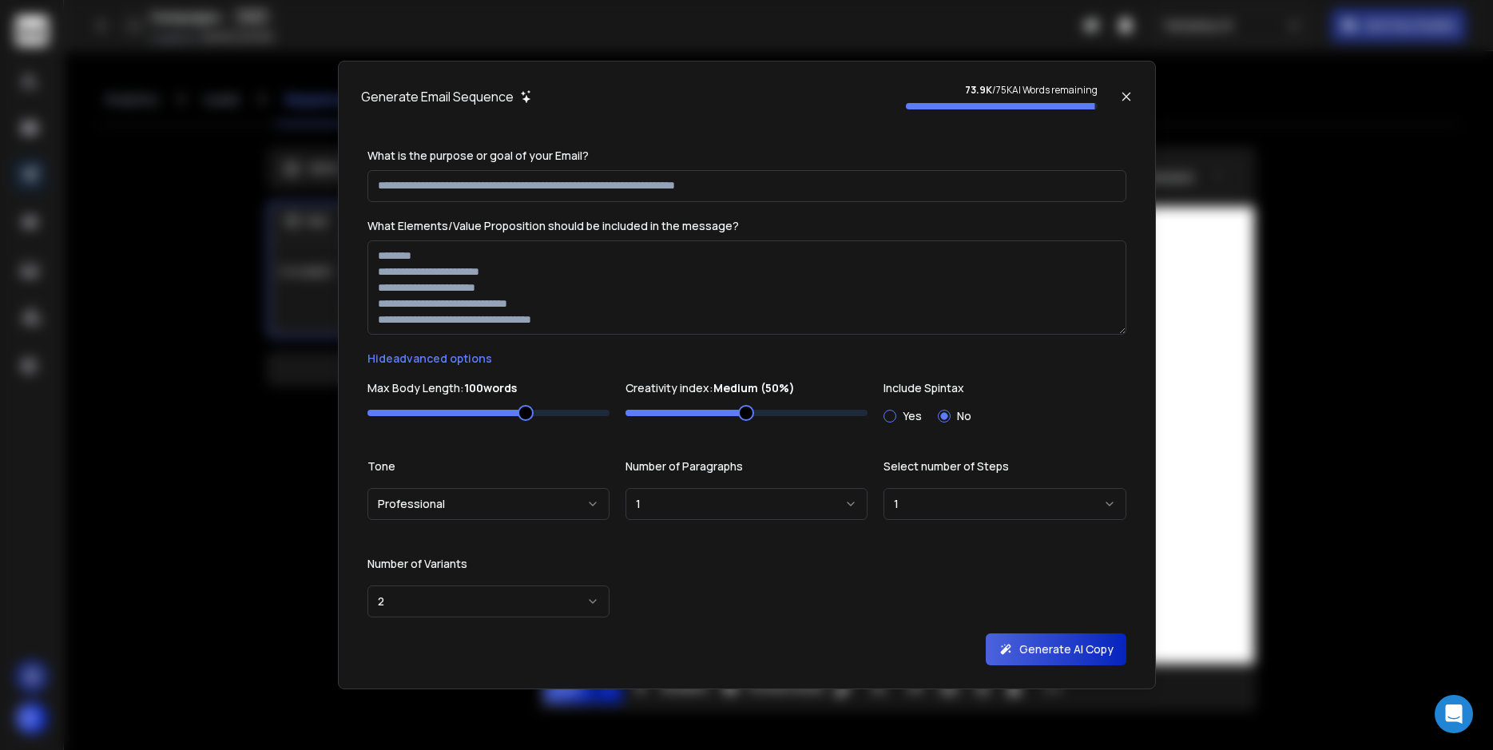
click at [900, 506] on button "1" at bounding box center [1005, 504] width 242 height 32
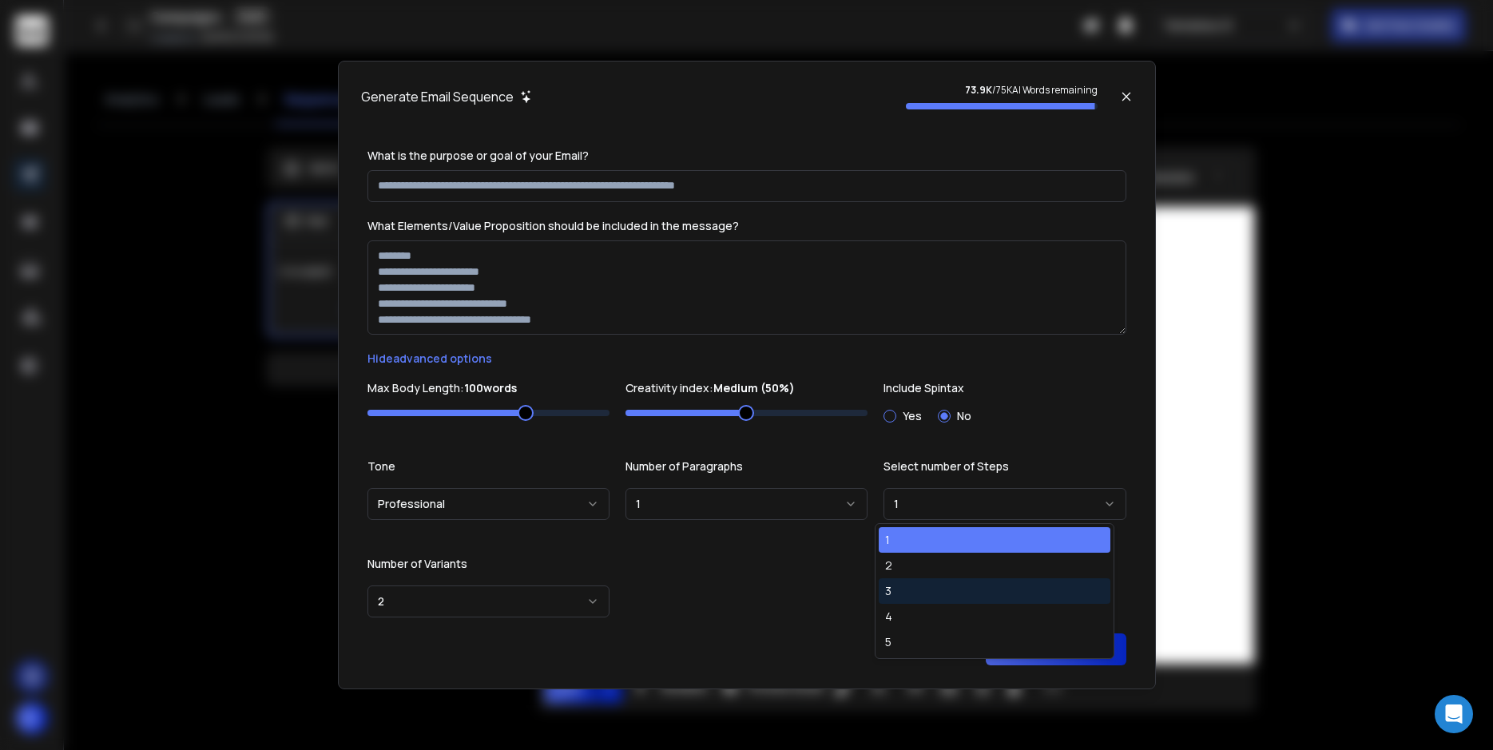
select select "*"
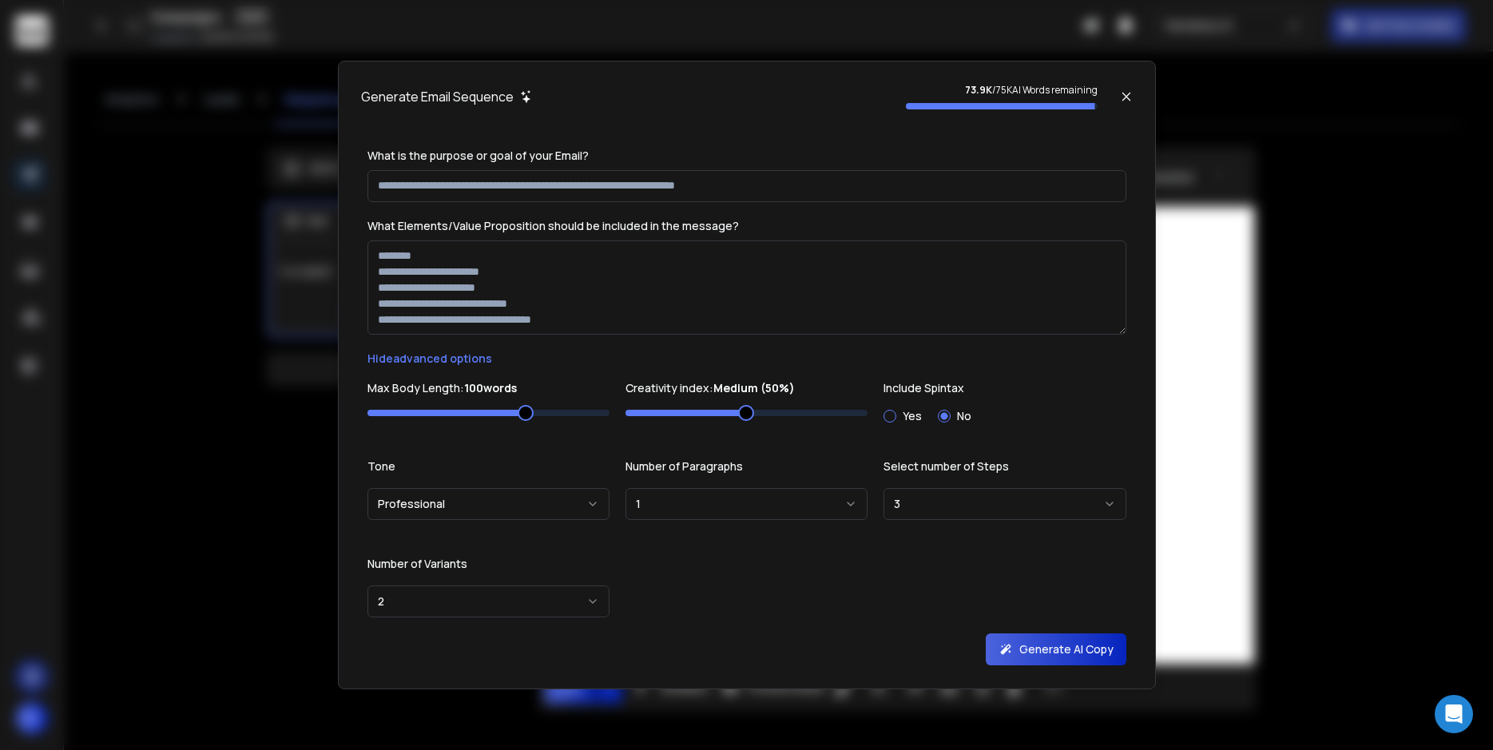
click at [447, 189] on input at bounding box center [747, 186] width 759 height 32
type input "*"
type input "**********"
click at [451, 258] on textarea at bounding box center [747, 287] width 759 height 94
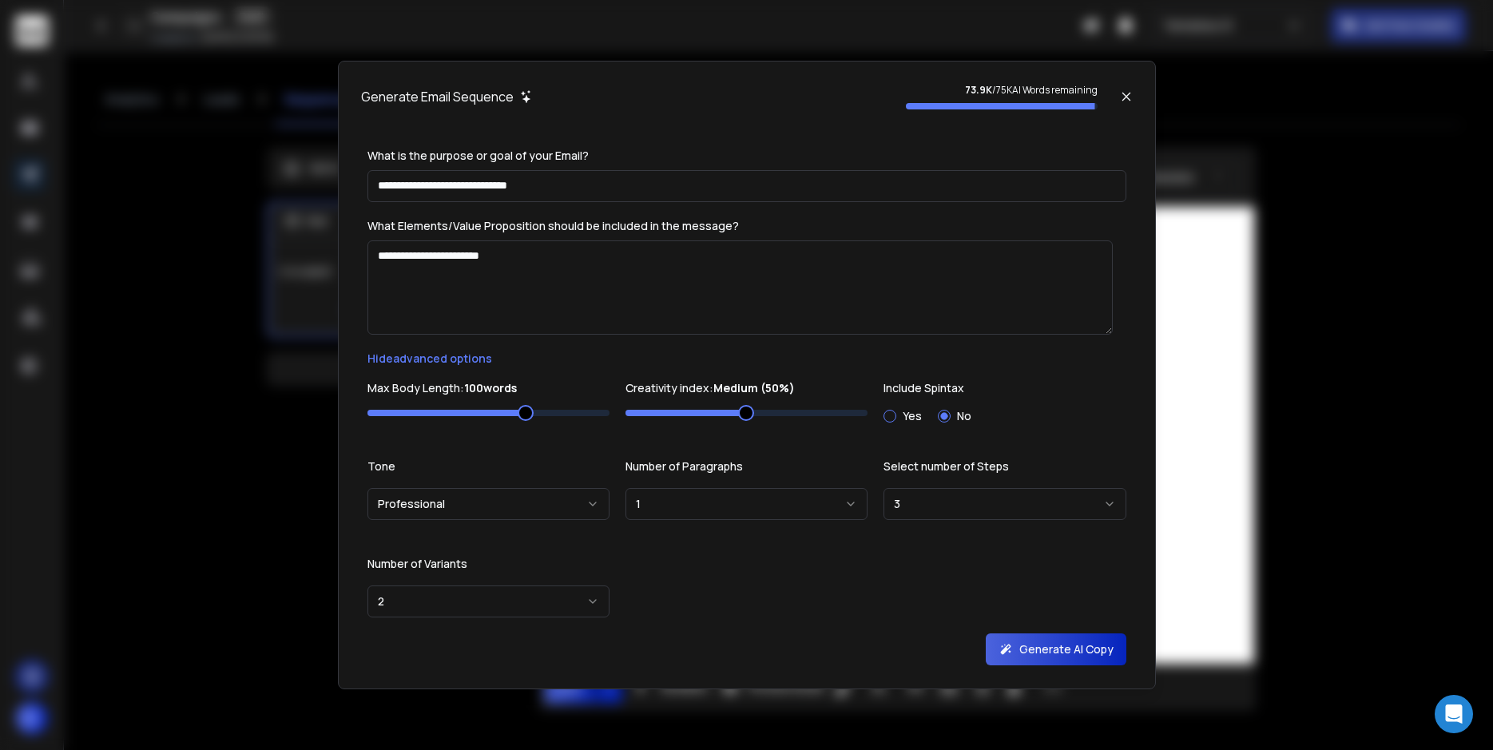
type textarea "**********"
click at [1004, 645] on button "Generate AI Copy" at bounding box center [1056, 650] width 141 height 32
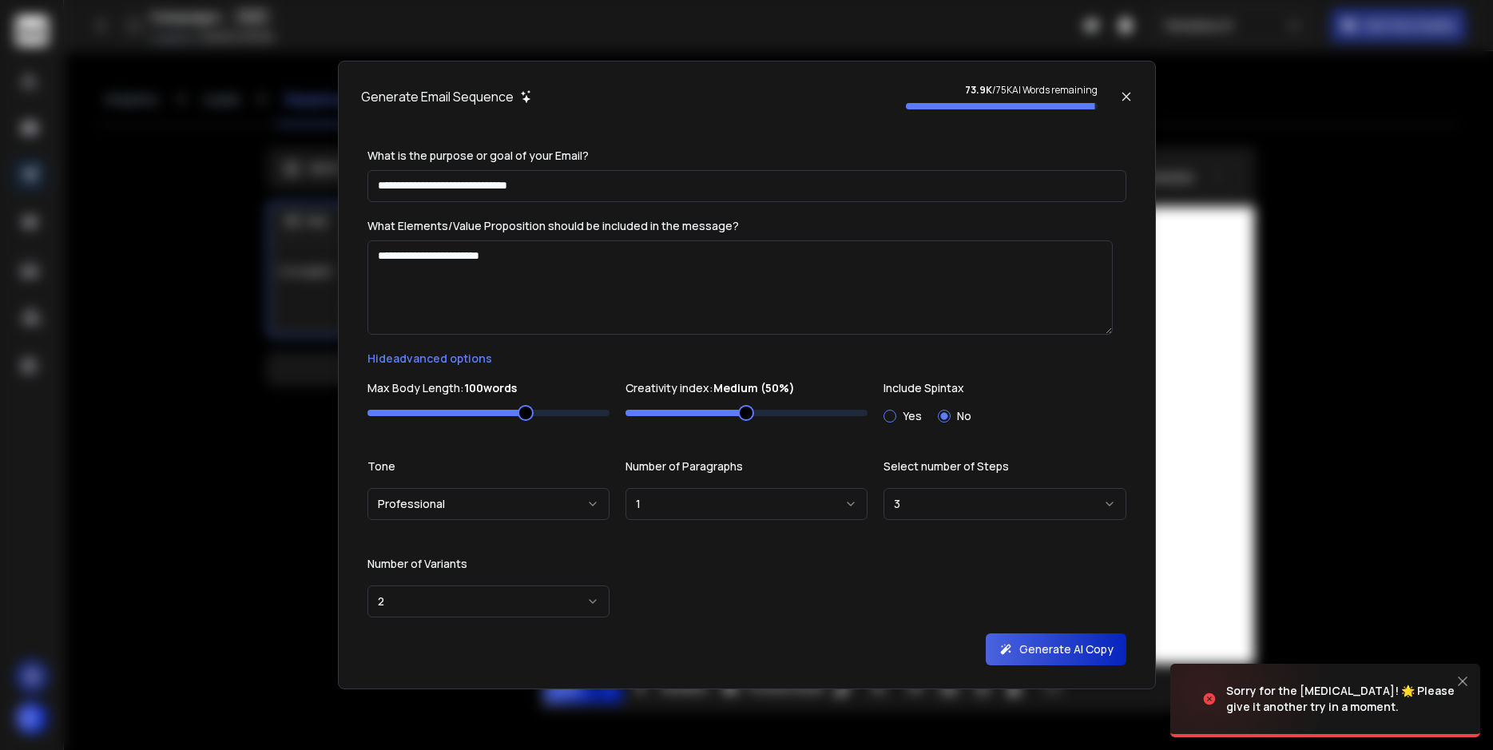
click at [1327, 697] on div "Sorry for the [MEDICAL_DATA]! 🌟 Please give it another try in a moment." at bounding box center [1343, 699] width 235 height 32
click at [1461, 678] on div "Sorry for the [MEDICAL_DATA]! 🌟 Please give it another try in a moment." at bounding box center [1331, 699] width 297 height 70
click at [1008, 648] on button "Generate AI Copy" at bounding box center [1056, 650] width 141 height 32
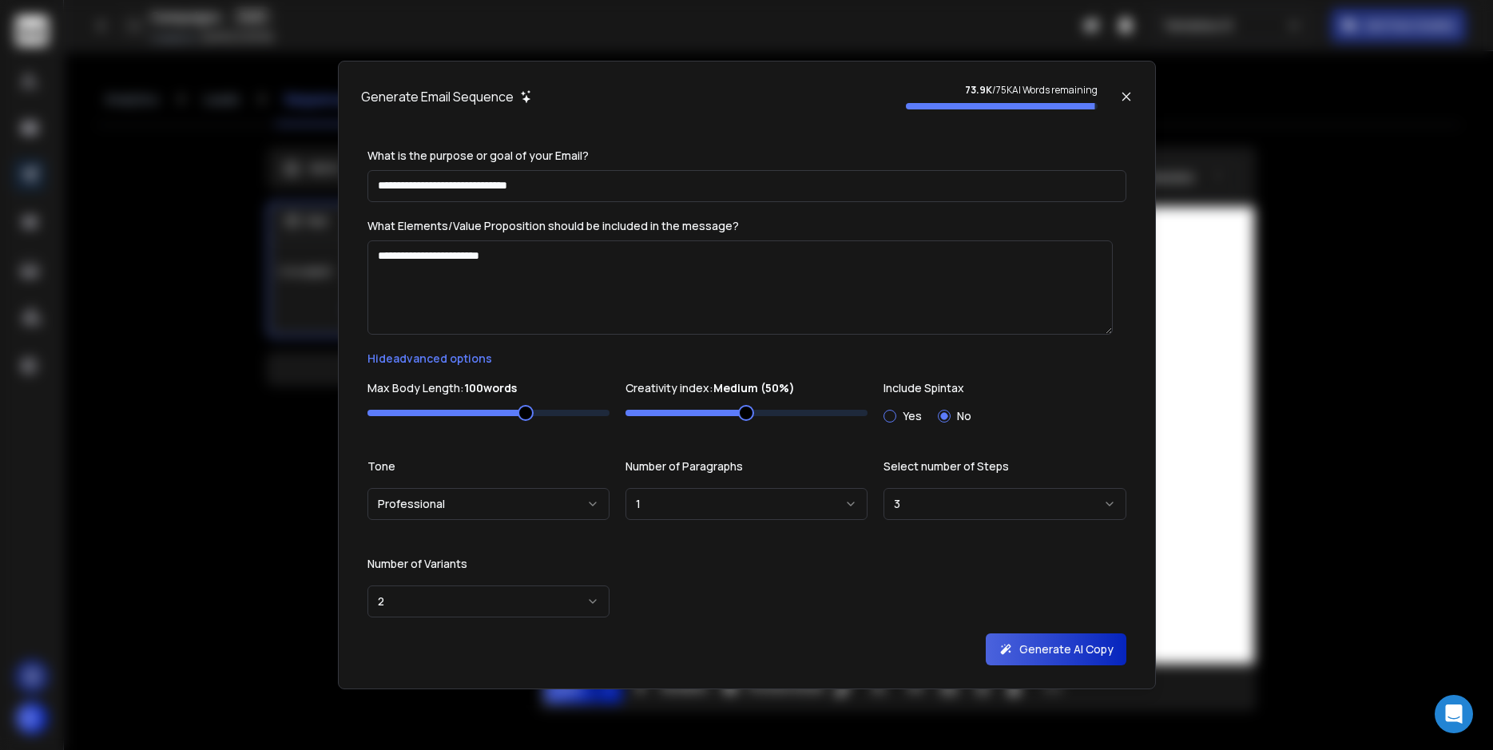
click at [1022, 646] on button "Generate AI Copy" at bounding box center [1056, 650] width 141 height 32
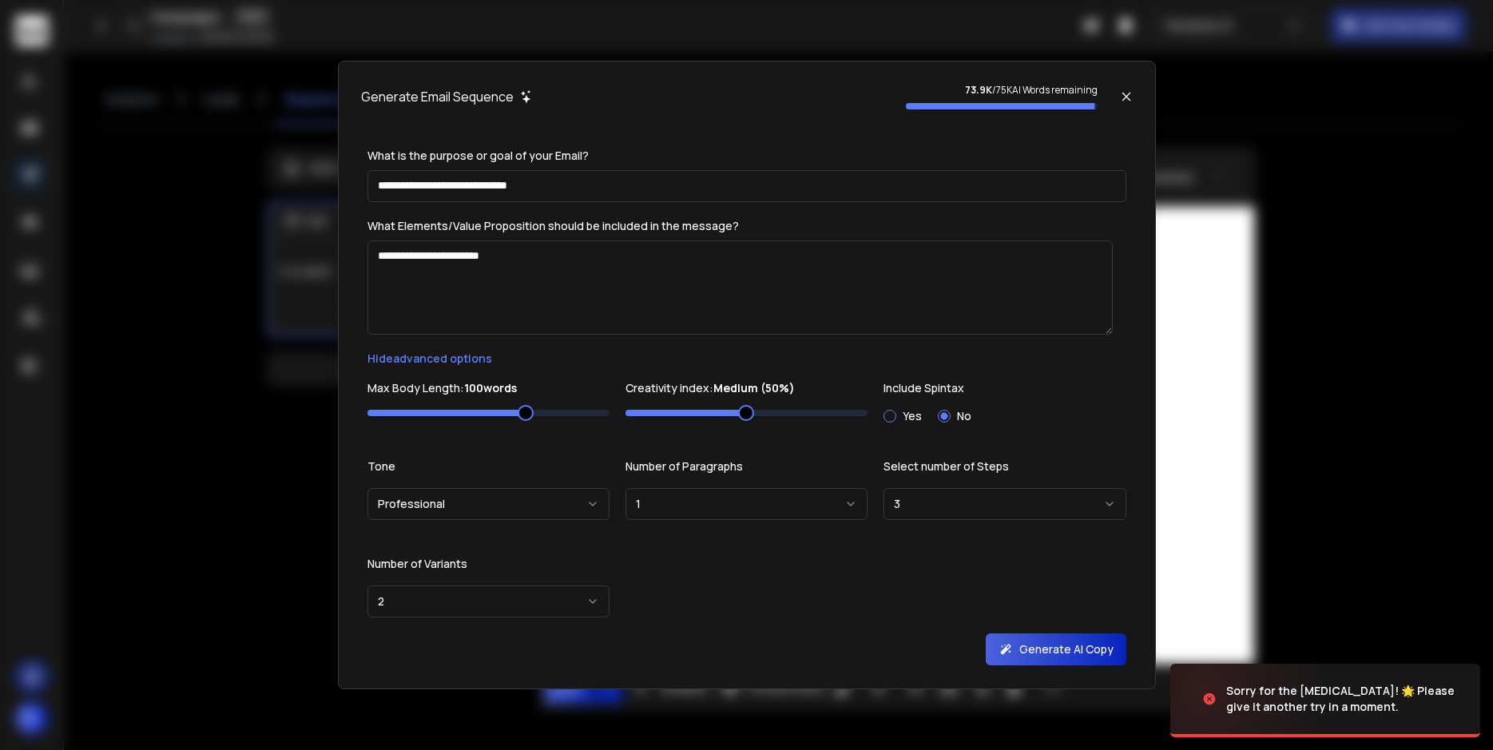
click at [1119, 95] on div "73.9K / 75K AI Words remaining" at bounding box center [1019, 97] width 227 height 26
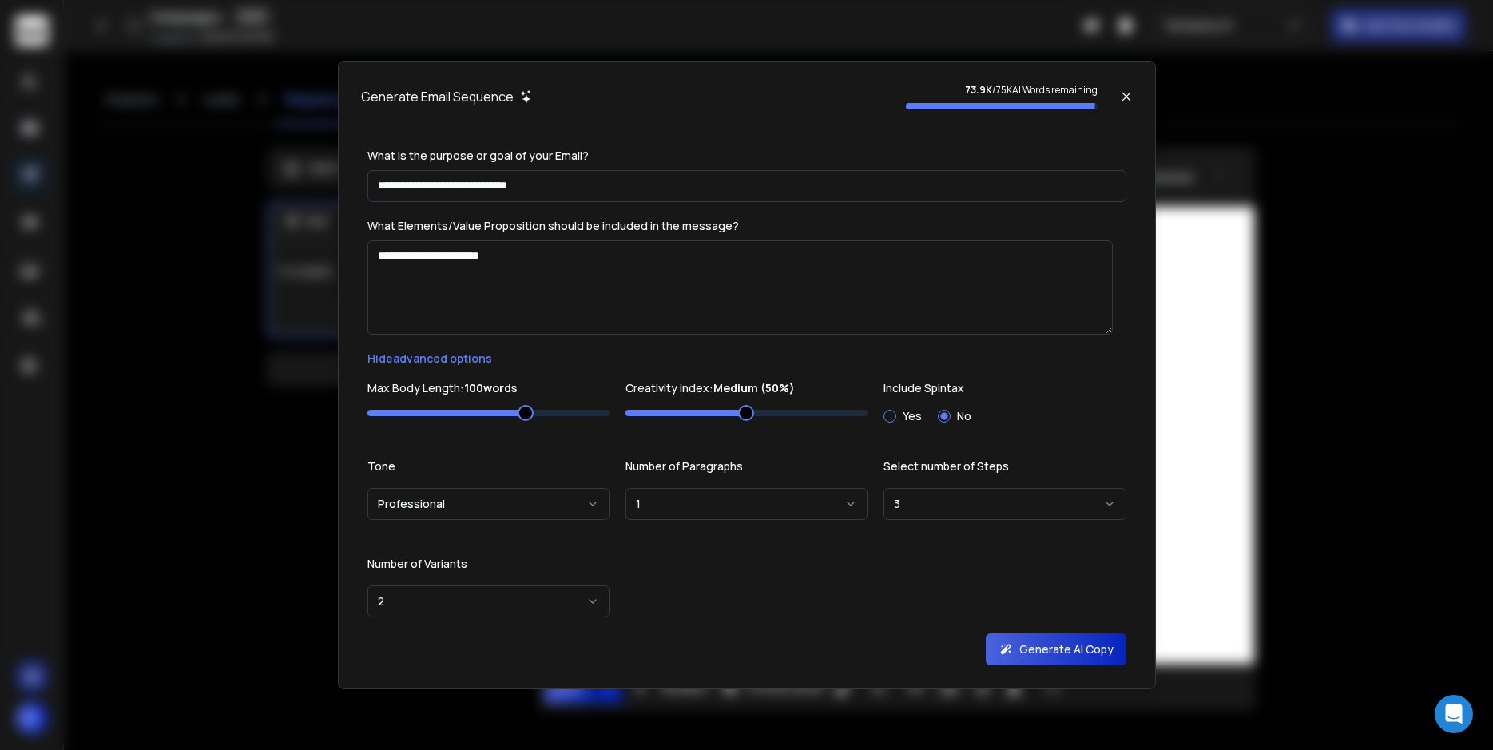
click at [1127, 94] on icon at bounding box center [1126, 96] width 13 height 13
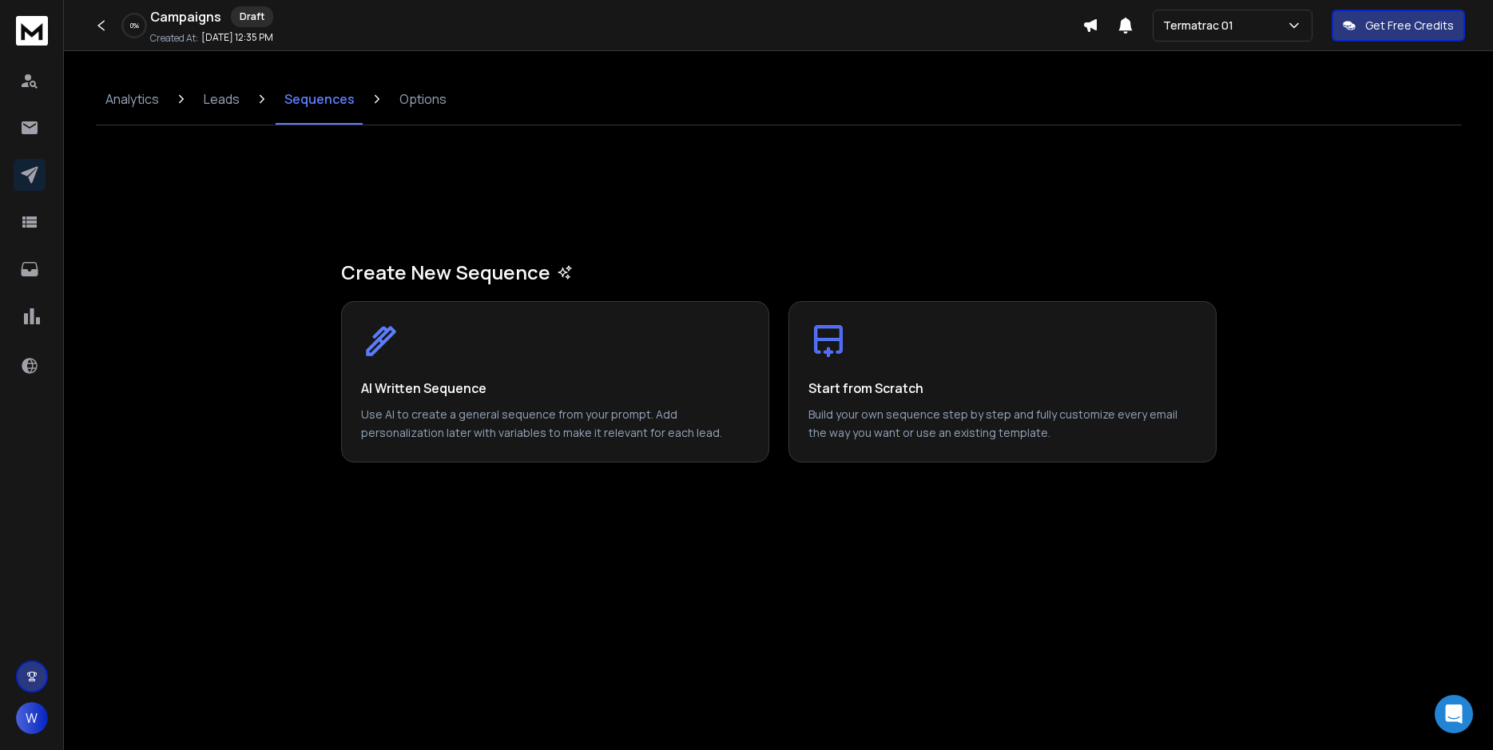
click at [901, 380] on h3 "Start from Scratch" at bounding box center [866, 388] width 115 height 16
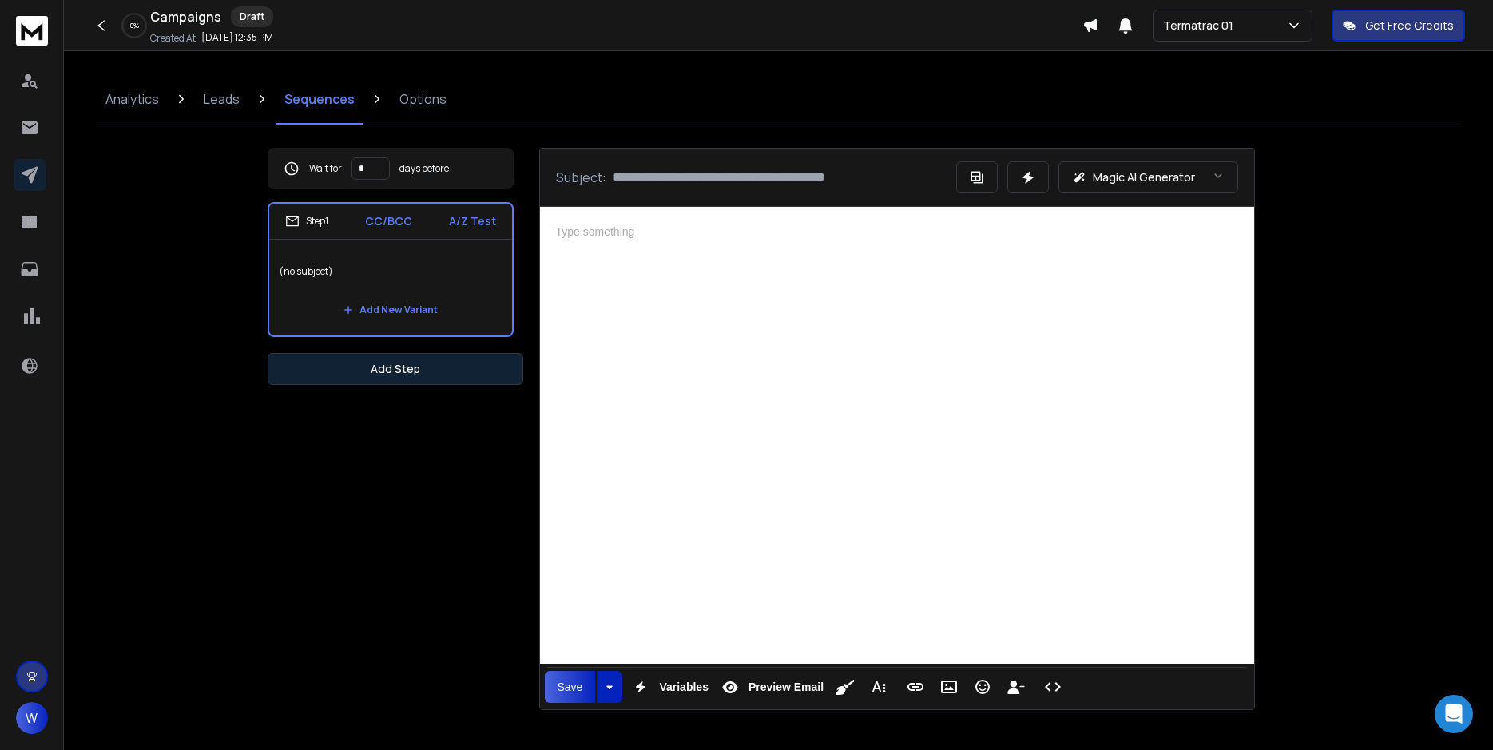
click at [386, 373] on button "Add Step" at bounding box center [396, 369] width 256 height 32
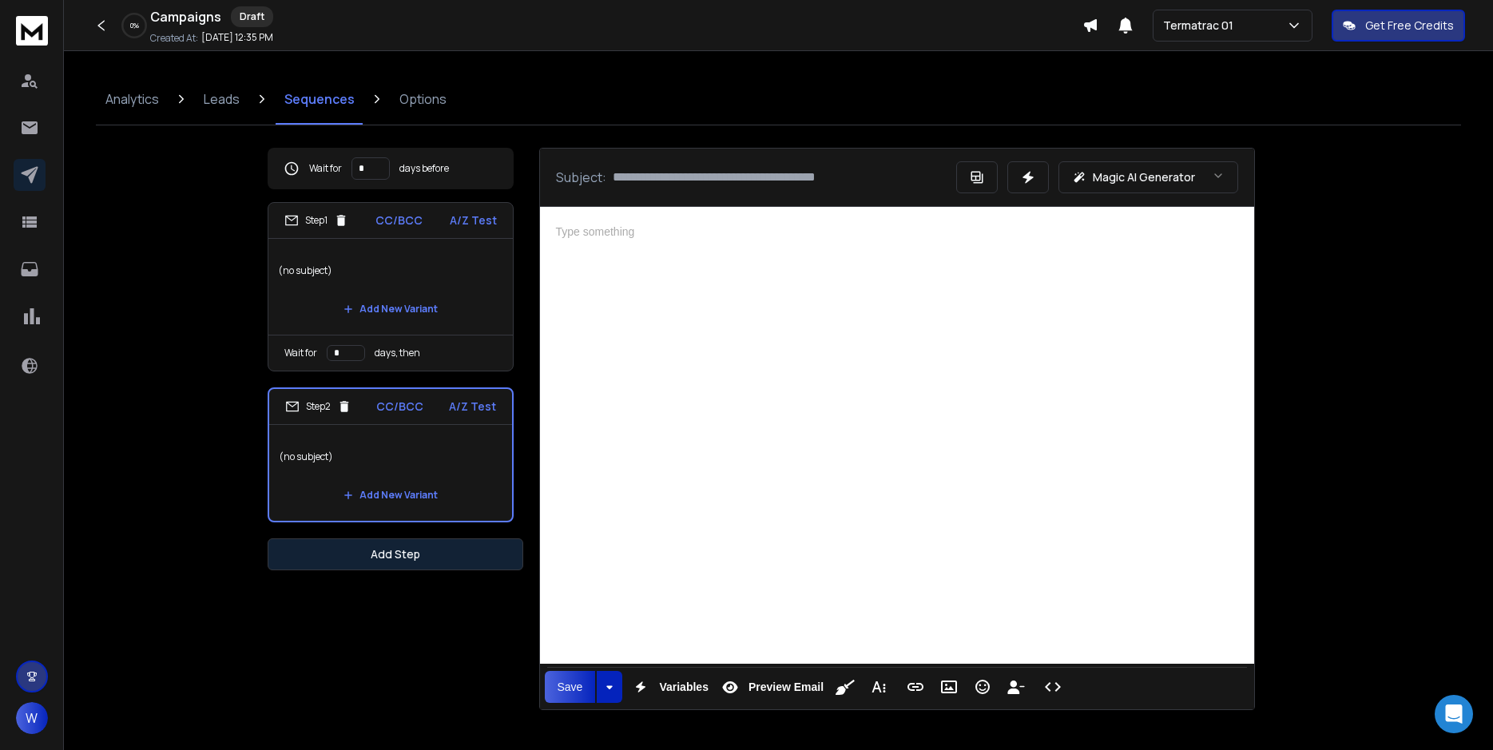
click at [378, 560] on button "Add Step" at bounding box center [396, 555] width 256 height 32
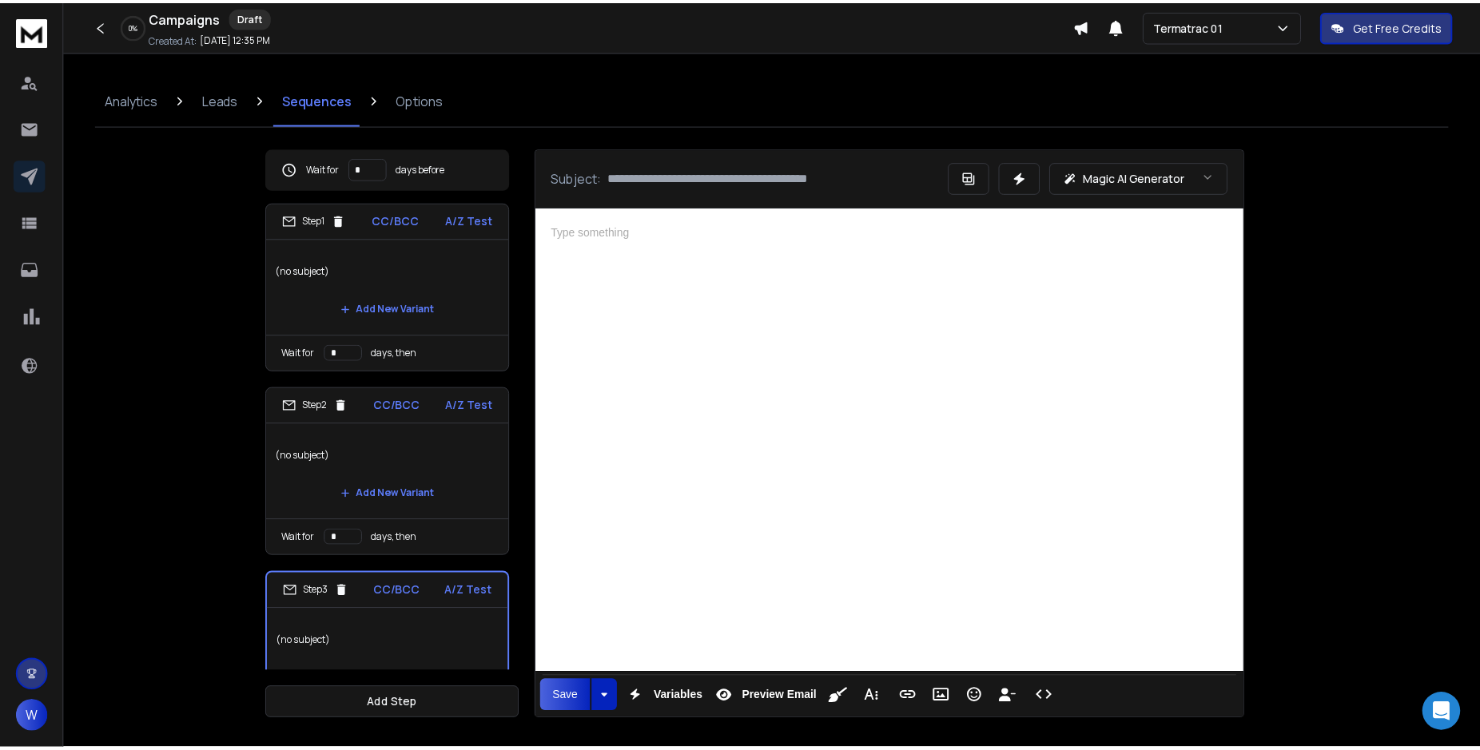
scroll to position [35, 0]
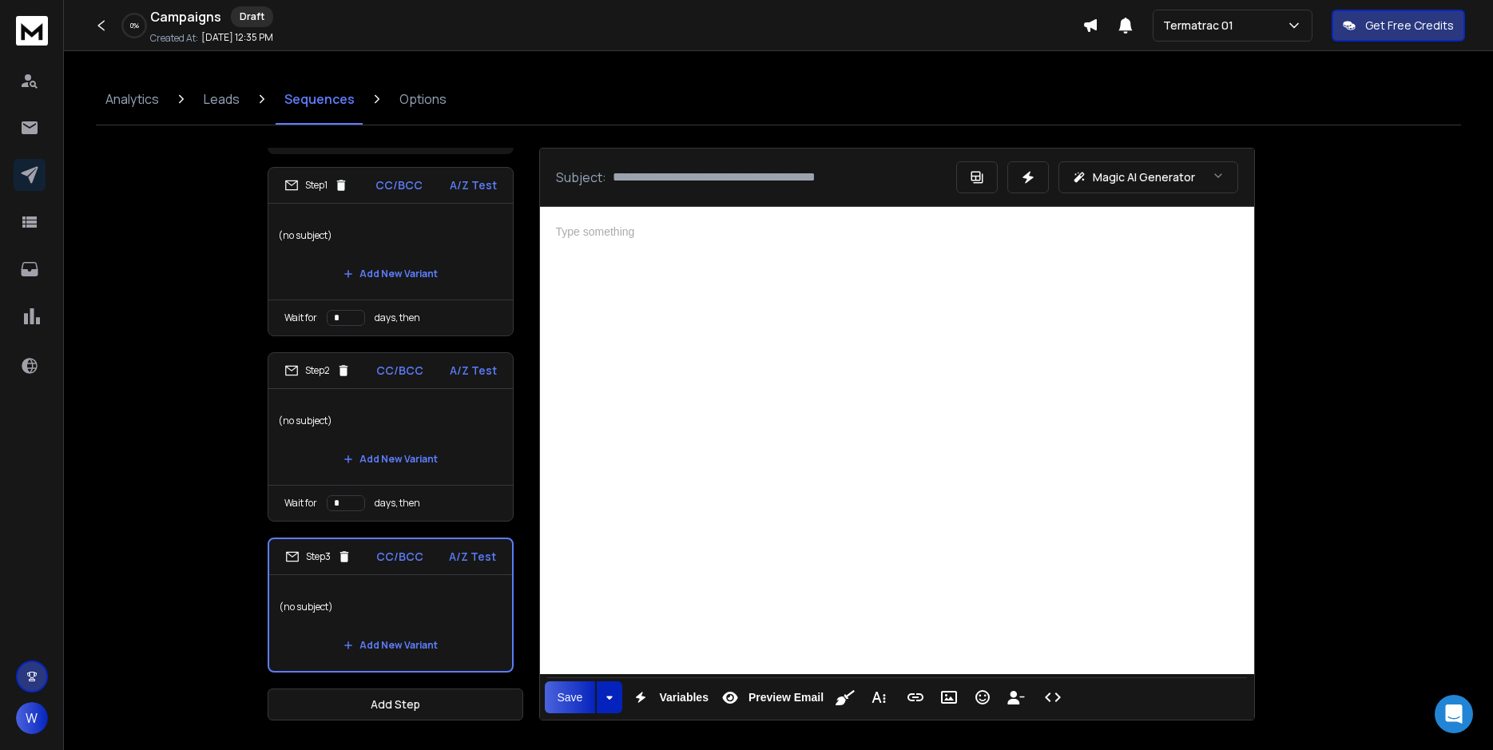
click at [439, 292] on div "(no subject) Add New Variant" at bounding box center [390, 252] width 244 height 96
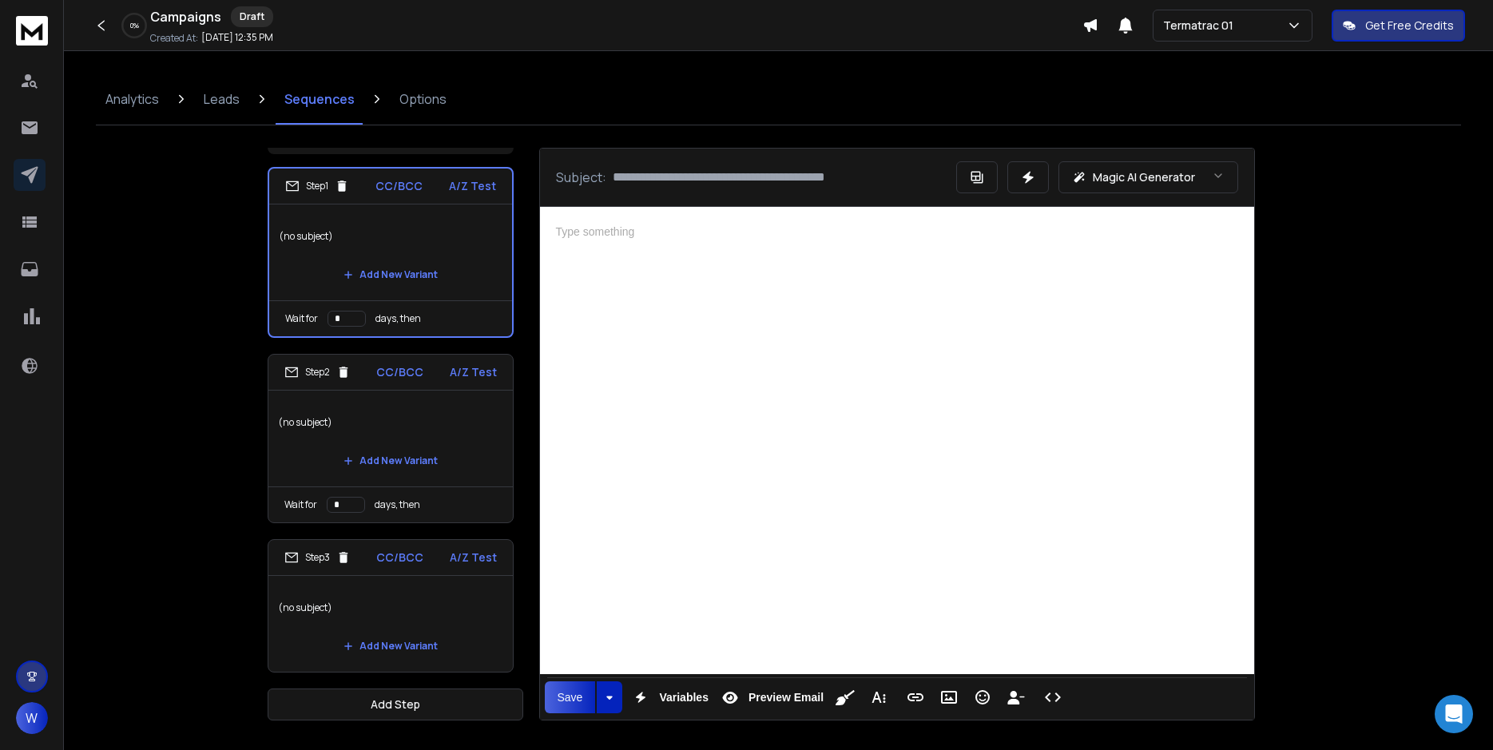
click at [465, 433] on p "(no subject)" at bounding box center [390, 422] width 225 height 45
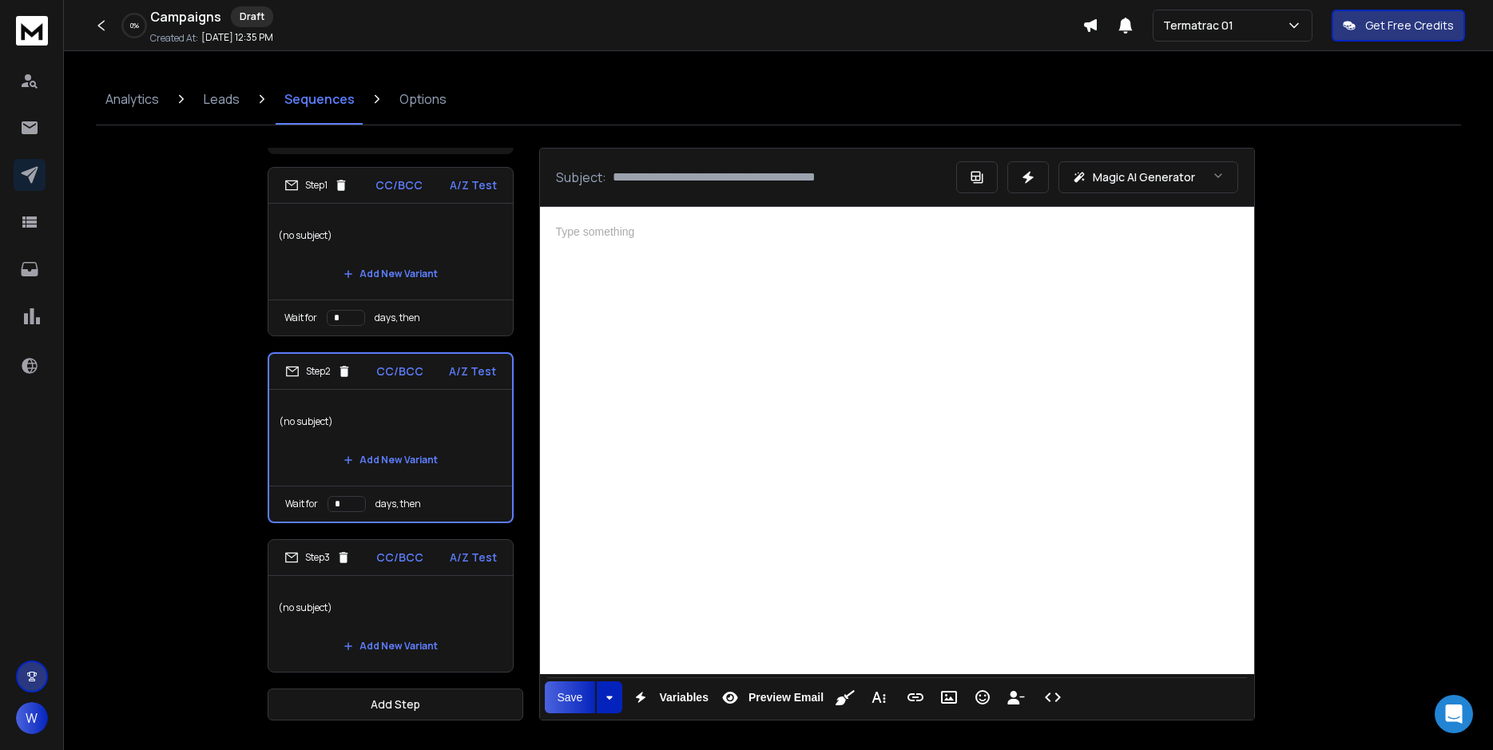
click at [462, 606] on p "(no subject)" at bounding box center [390, 608] width 225 height 45
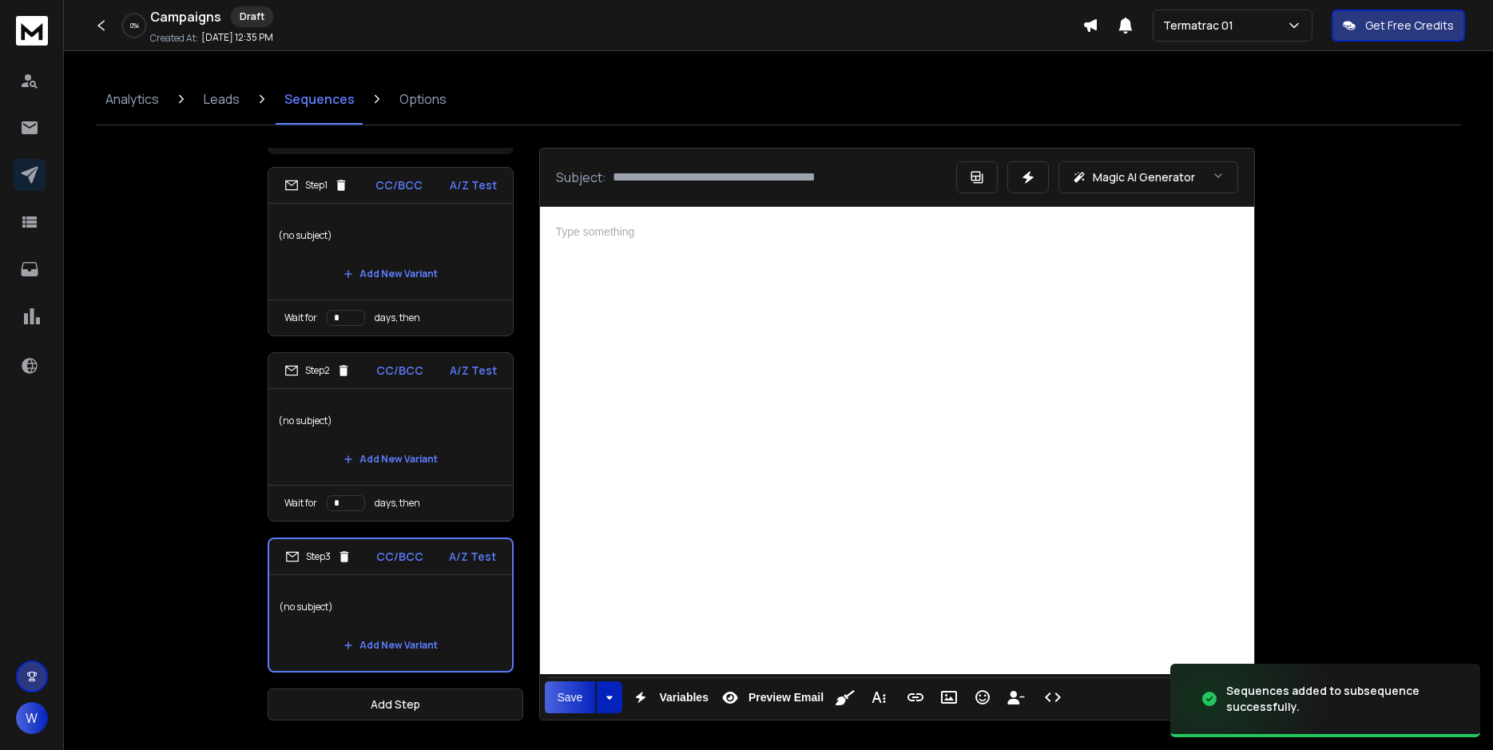
click at [1369, 291] on div "Wait for * days before Step 1 CC/BCC A/Z Test (no subject) Add New Variant Wait…" at bounding box center [778, 434] width 1365 height 586
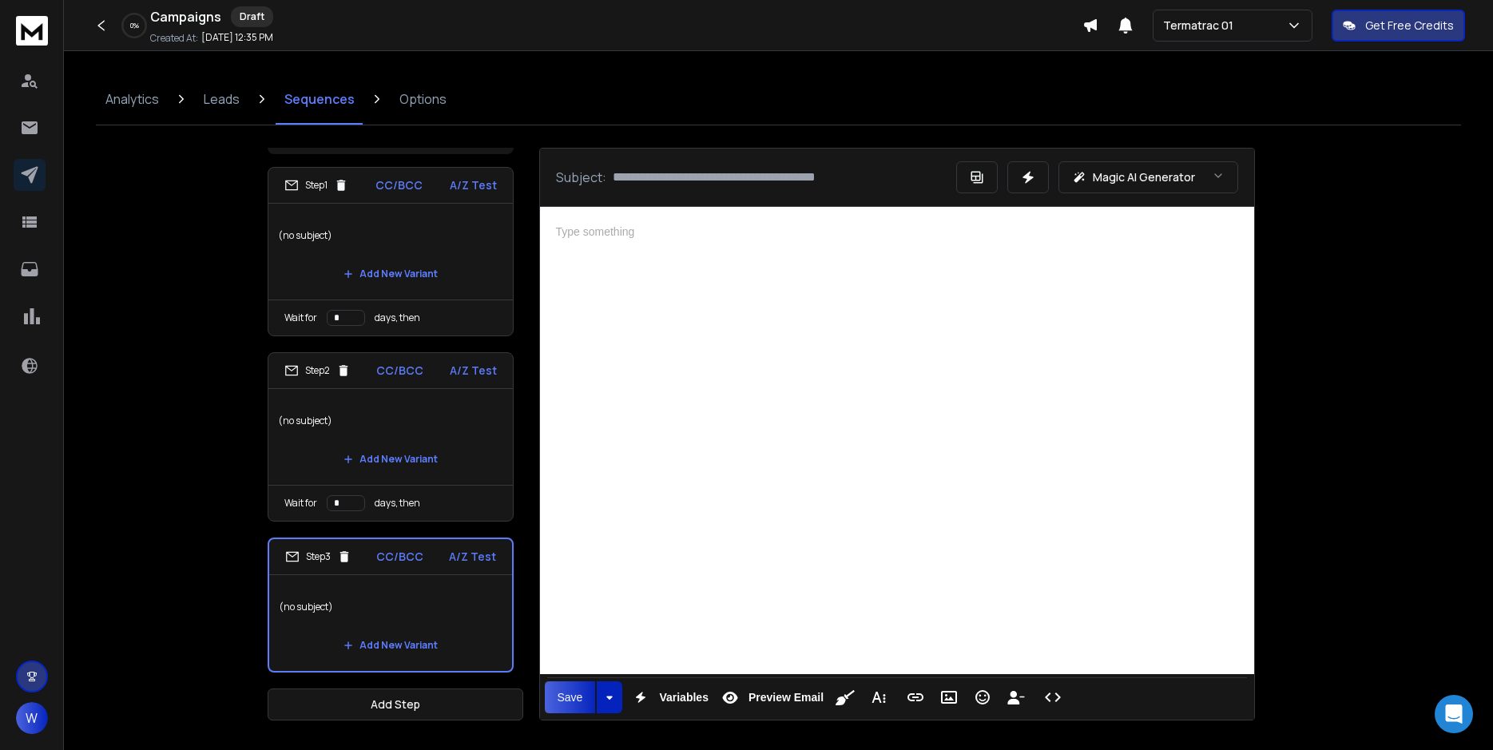
click at [312, 97] on p "Sequences" at bounding box center [319, 98] width 70 height 19
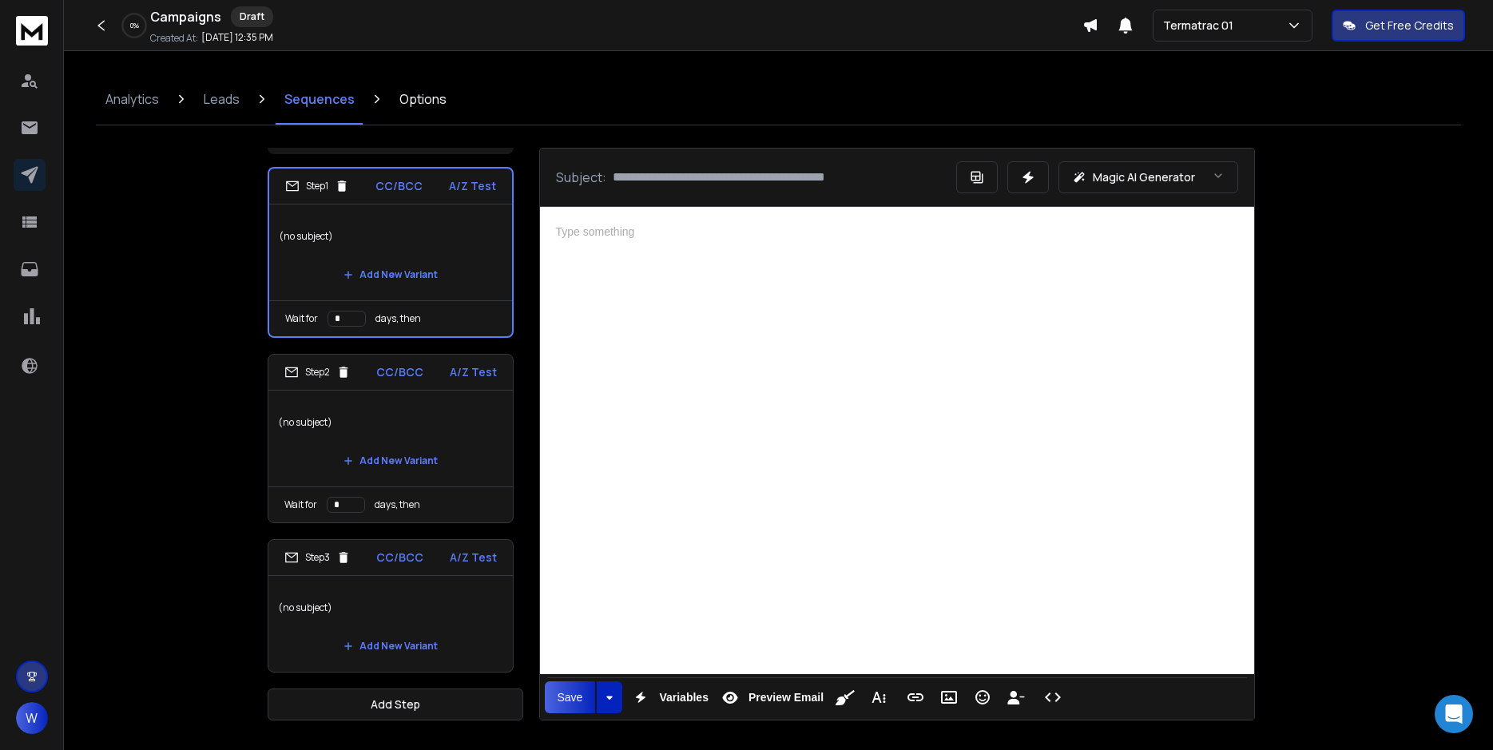
click at [423, 96] on p "Options" at bounding box center [422, 98] width 47 height 19
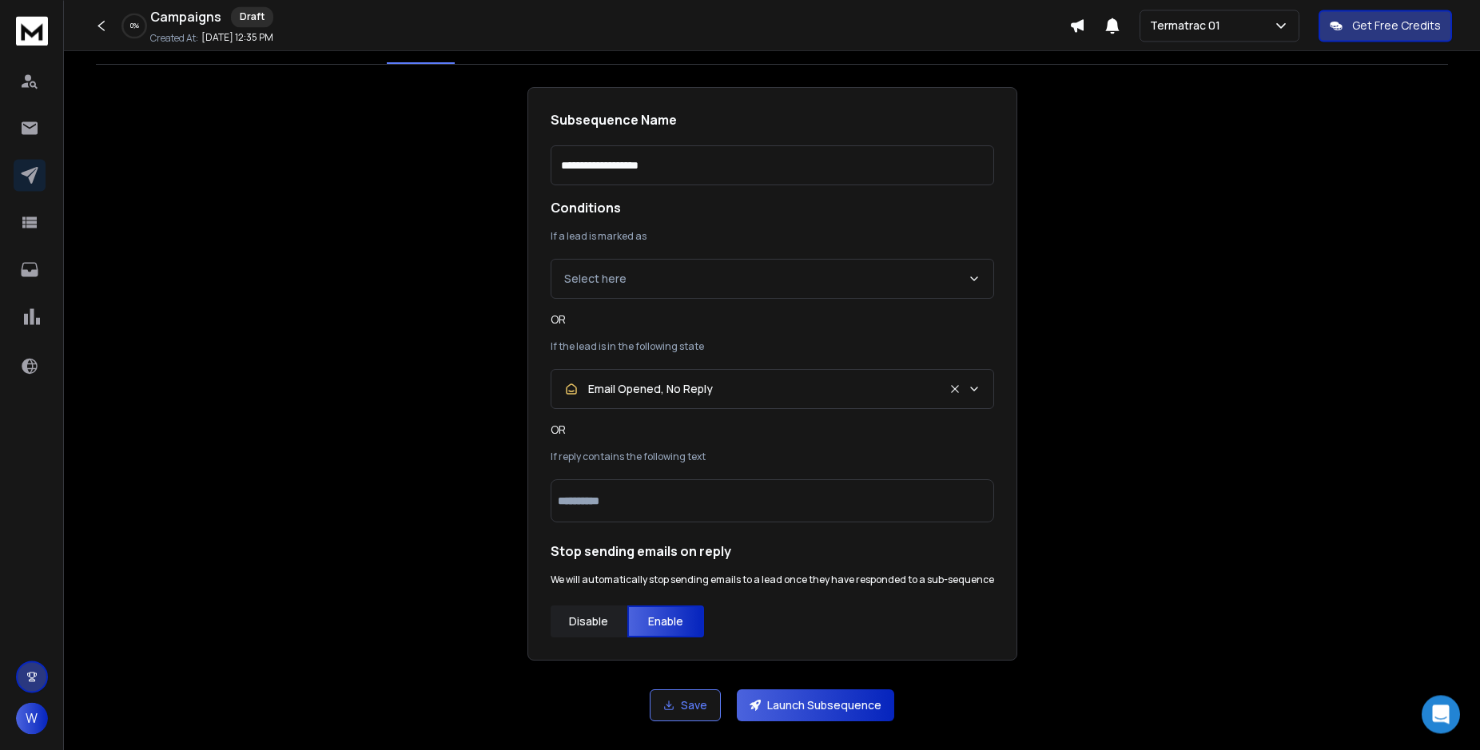
scroll to position [74, 0]
click at [829, 708] on button "Launch Subsequence" at bounding box center [815, 706] width 157 height 32
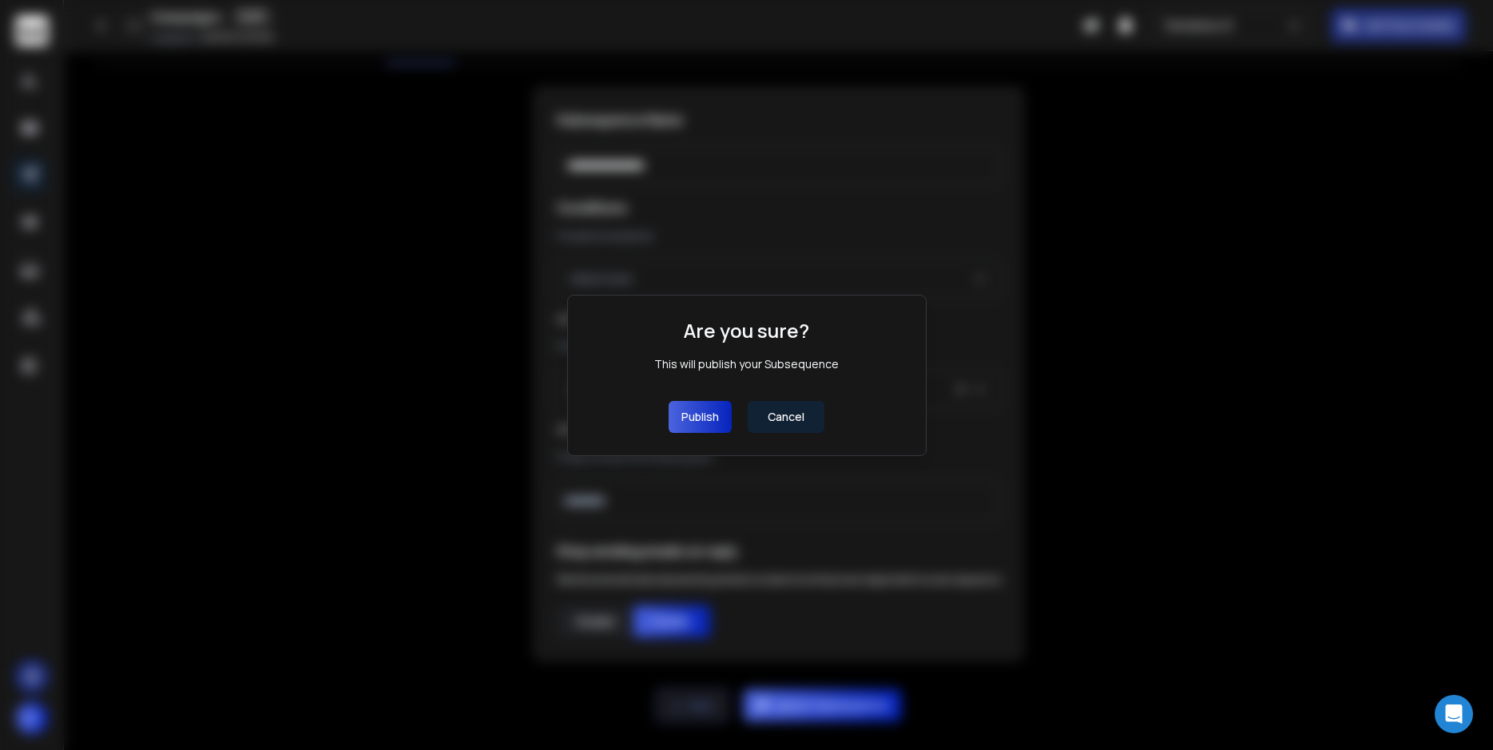
click at [812, 419] on button "Cancel" at bounding box center [786, 417] width 77 height 32
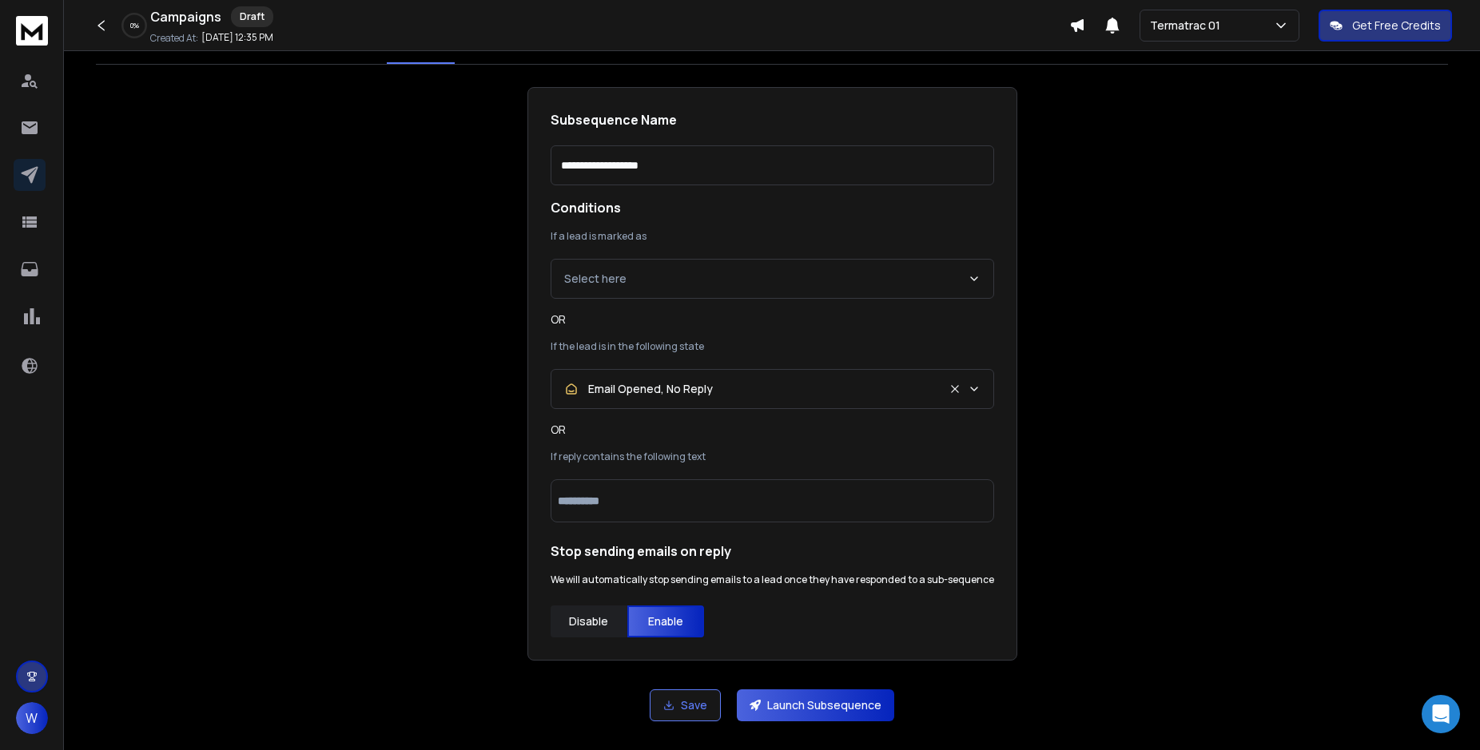
drag, startPoint x: 1141, startPoint y: 312, endPoint x: 972, endPoint y: 552, distance: 294.2
click at [1142, 312] on form "**********" at bounding box center [771, 404] width 1339 height 634
drag, startPoint x: 1122, startPoint y: 360, endPoint x: 1152, endPoint y: 226, distance: 136.8
click at [1123, 357] on form "**********" at bounding box center [771, 404] width 1339 height 634
click at [403, 209] on form "**********" at bounding box center [771, 404] width 1339 height 634
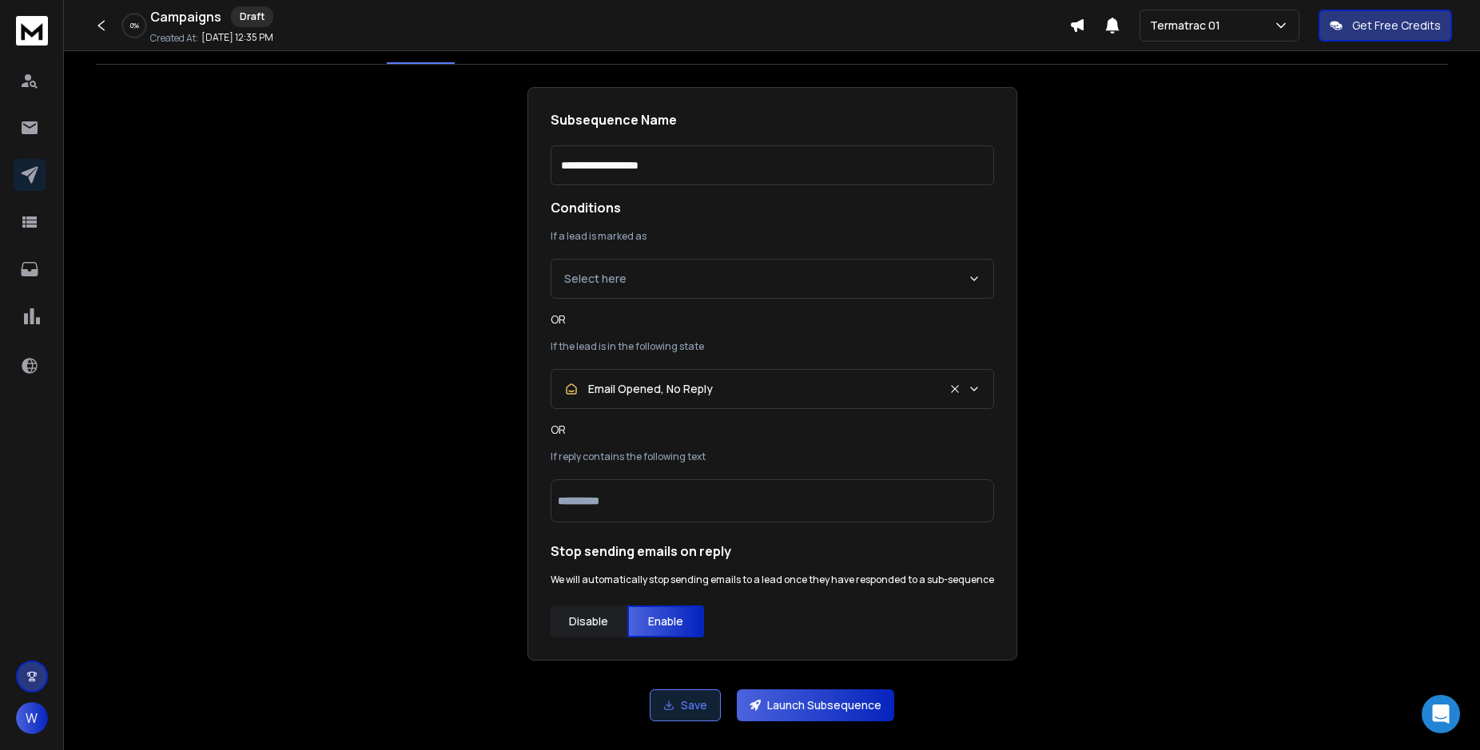
click at [691, 715] on button "Save" at bounding box center [685, 706] width 71 height 32
click at [392, 150] on form "**********" at bounding box center [771, 404] width 1339 height 634
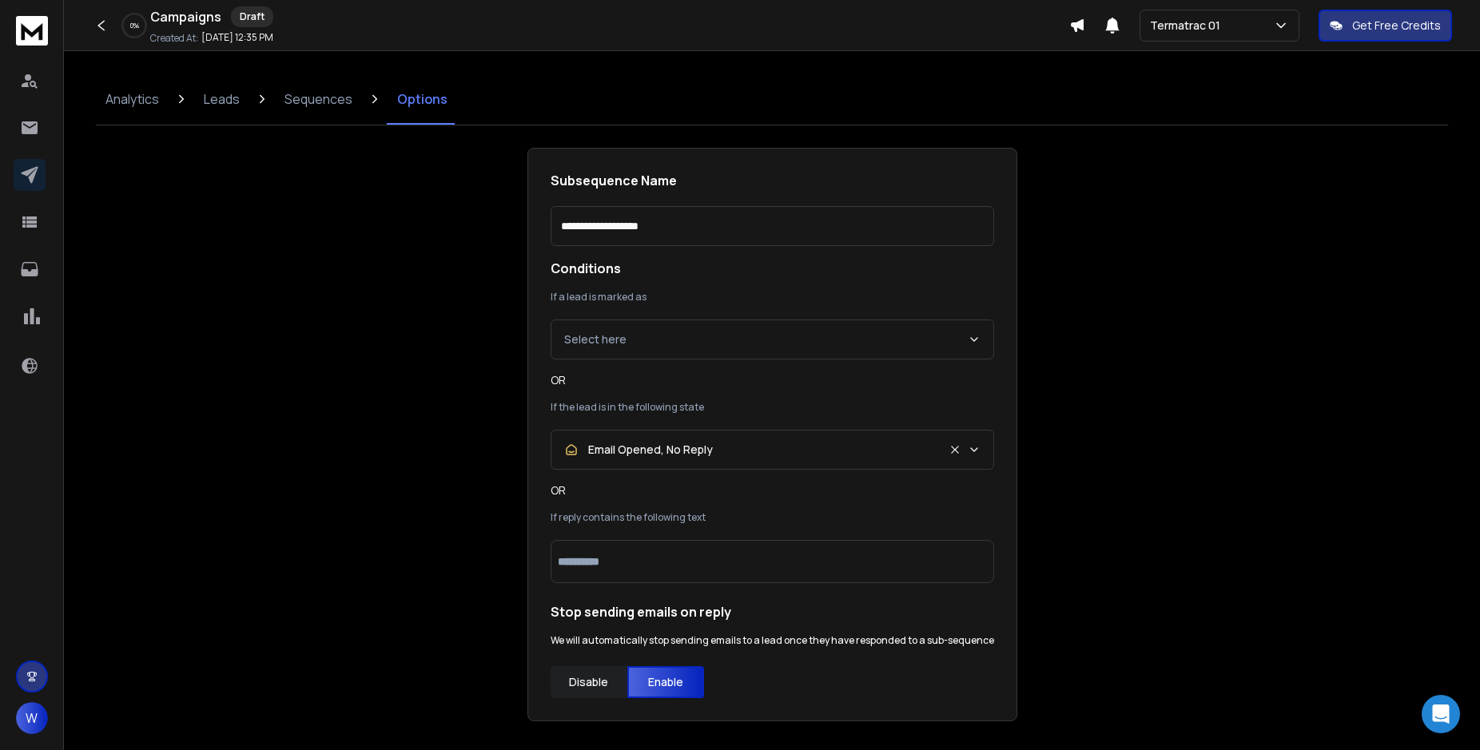
drag, startPoint x: 349, startPoint y: 341, endPoint x: 292, endPoint y: 3, distance: 342.8
click at [348, 335] on form "**********" at bounding box center [771, 465] width 1339 height 634
click at [137, 98] on p "Analytics" at bounding box center [132, 98] width 54 height 19
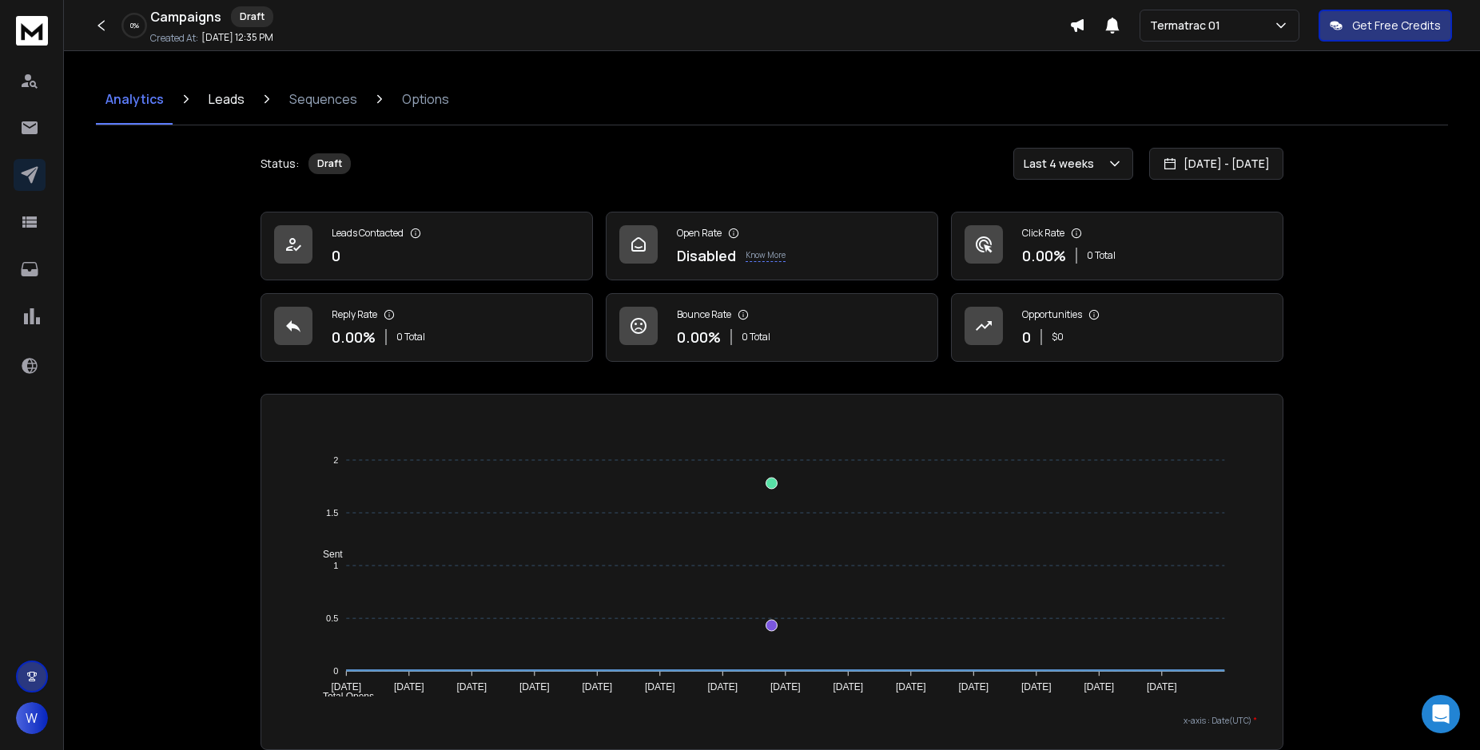
click at [229, 97] on p "Leads" at bounding box center [227, 98] width 36 height 19
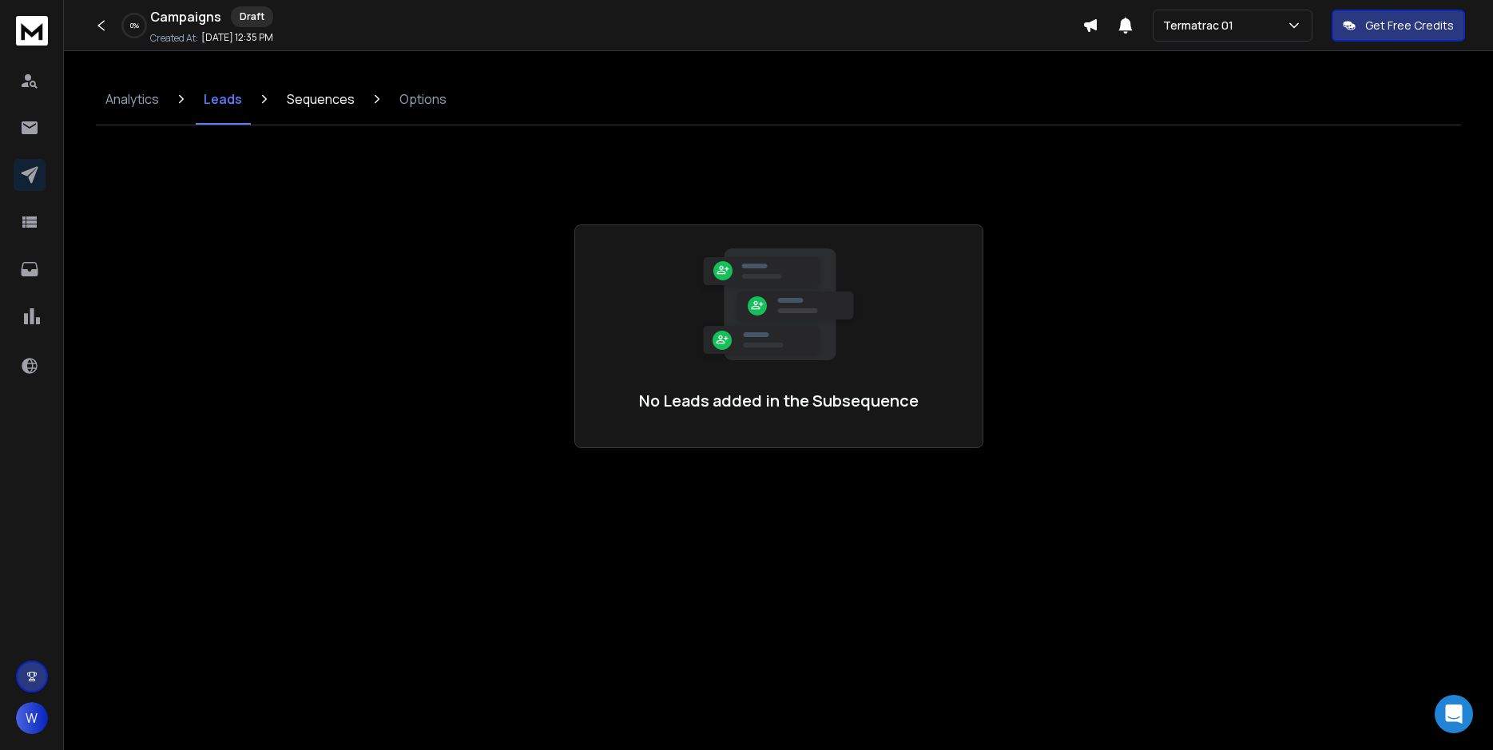
click at [313, 101] on p "Sequences" at bounding box center [321, 98] width 68 height 19
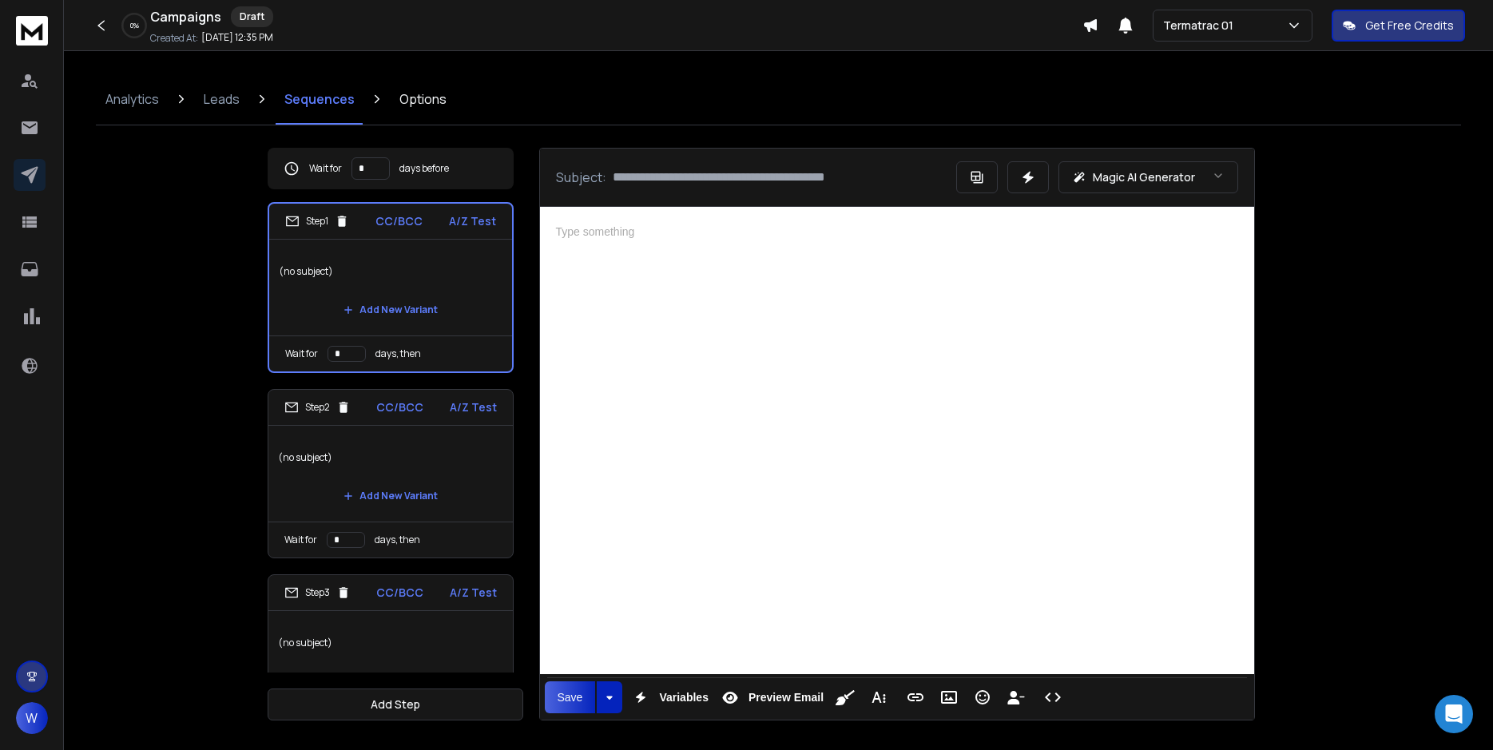
click at [433, 103] on p "Options" at bounding box center [422, 98] width 47 height 19
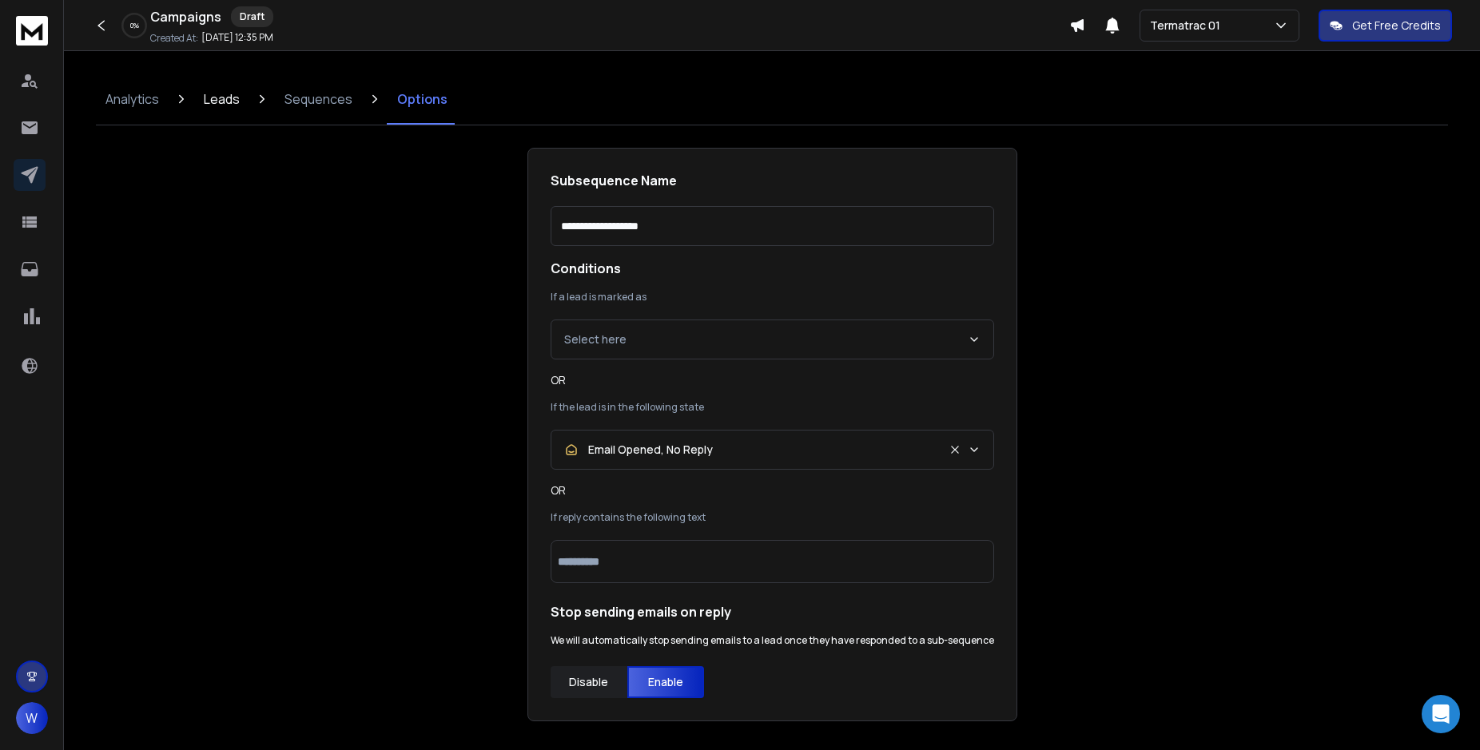
click at [219, 94] on p "Leads" at bounding box center [222, 98] width 36 height 19
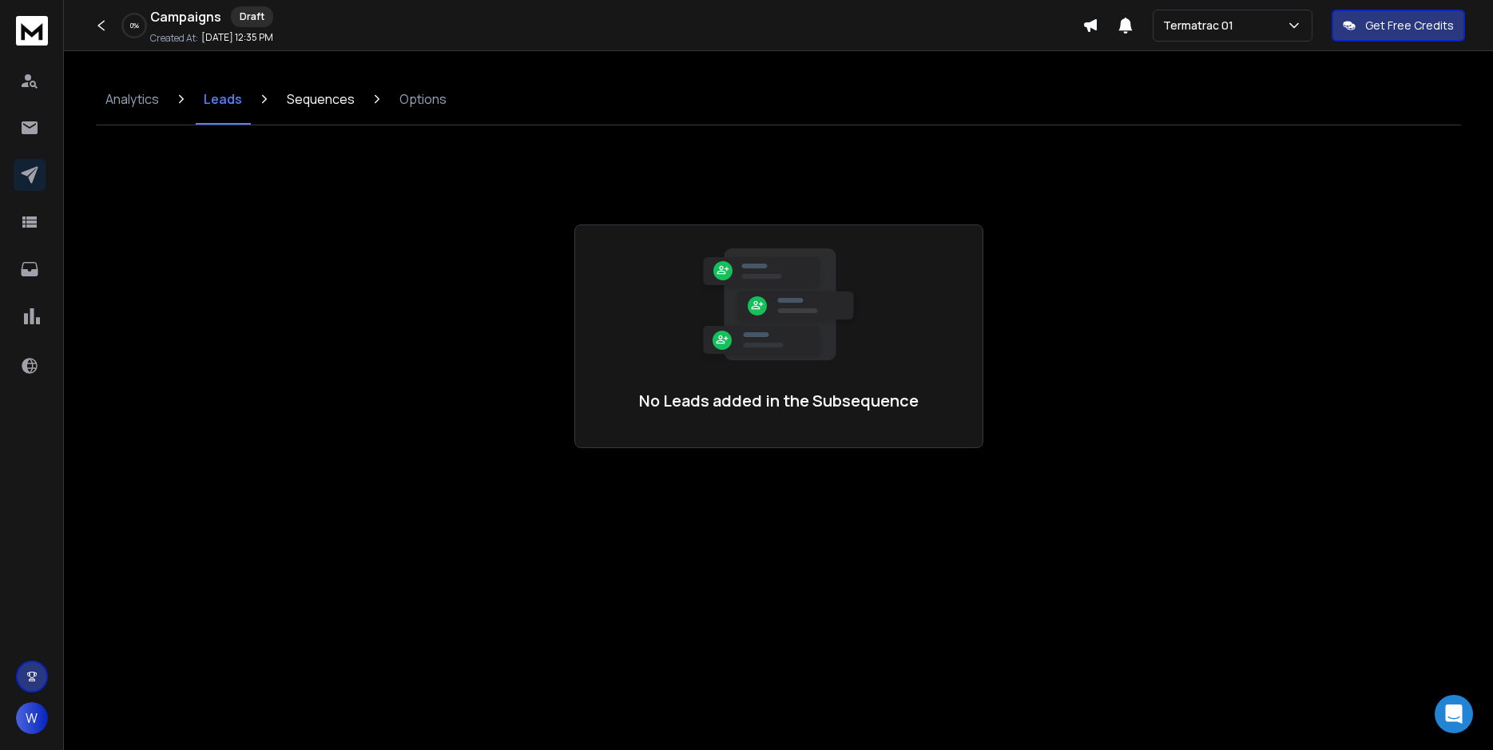
click at [324, 101] on p "Sequences" at bounding box center [321, 98] width 68 height 19
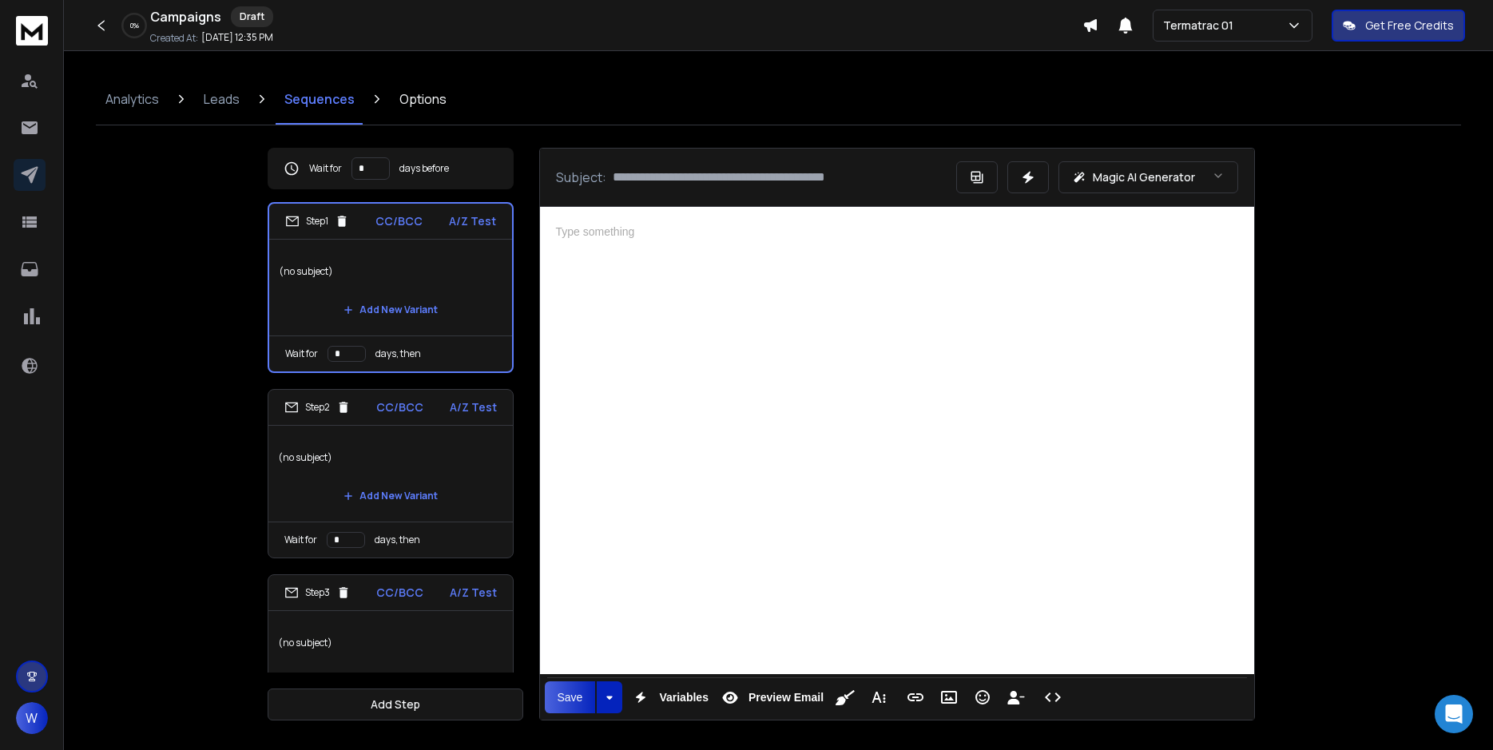
click at [424, 95] on p "Options" at bounding box center [422, 98] width 47 height 19
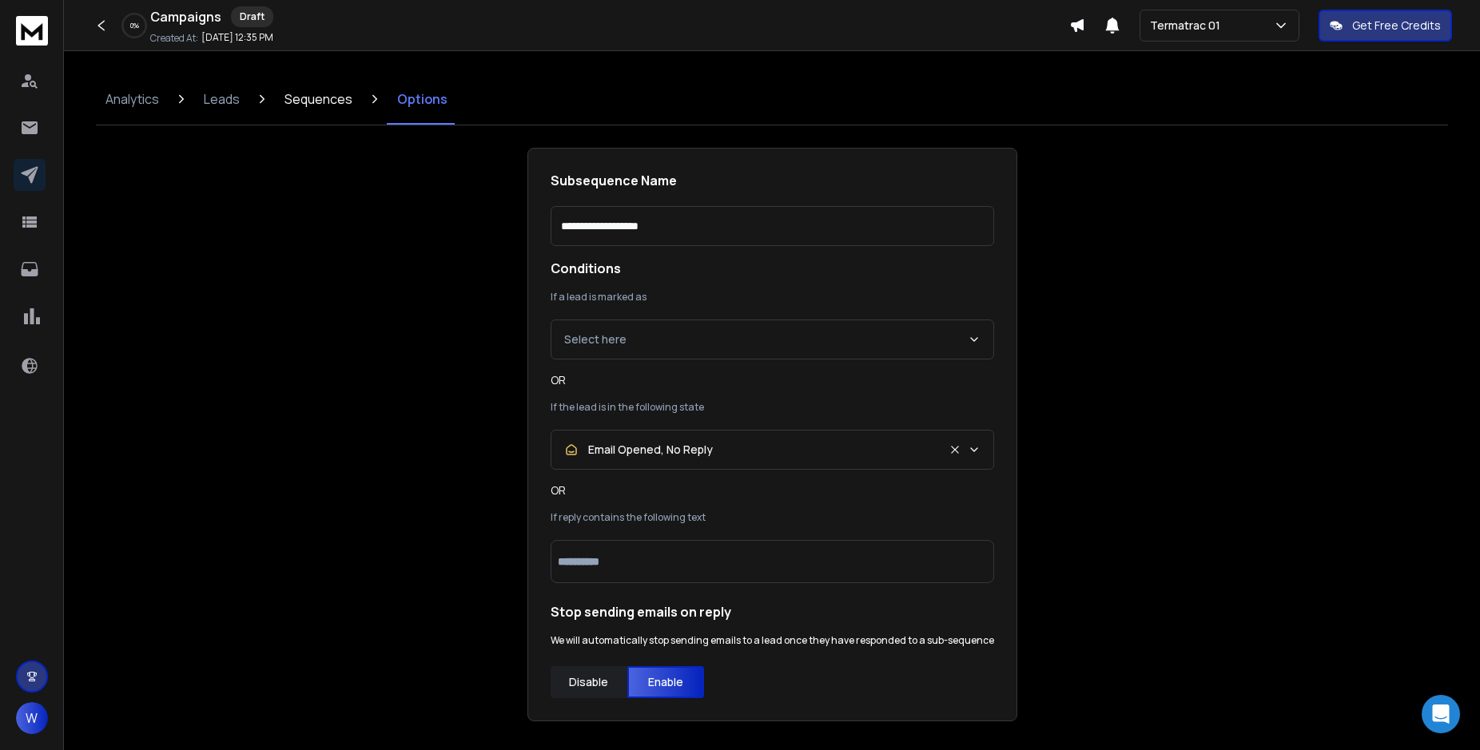
click at [296, 100] on p "Sequences" at bounding box center [318, 98] width 68 height 19
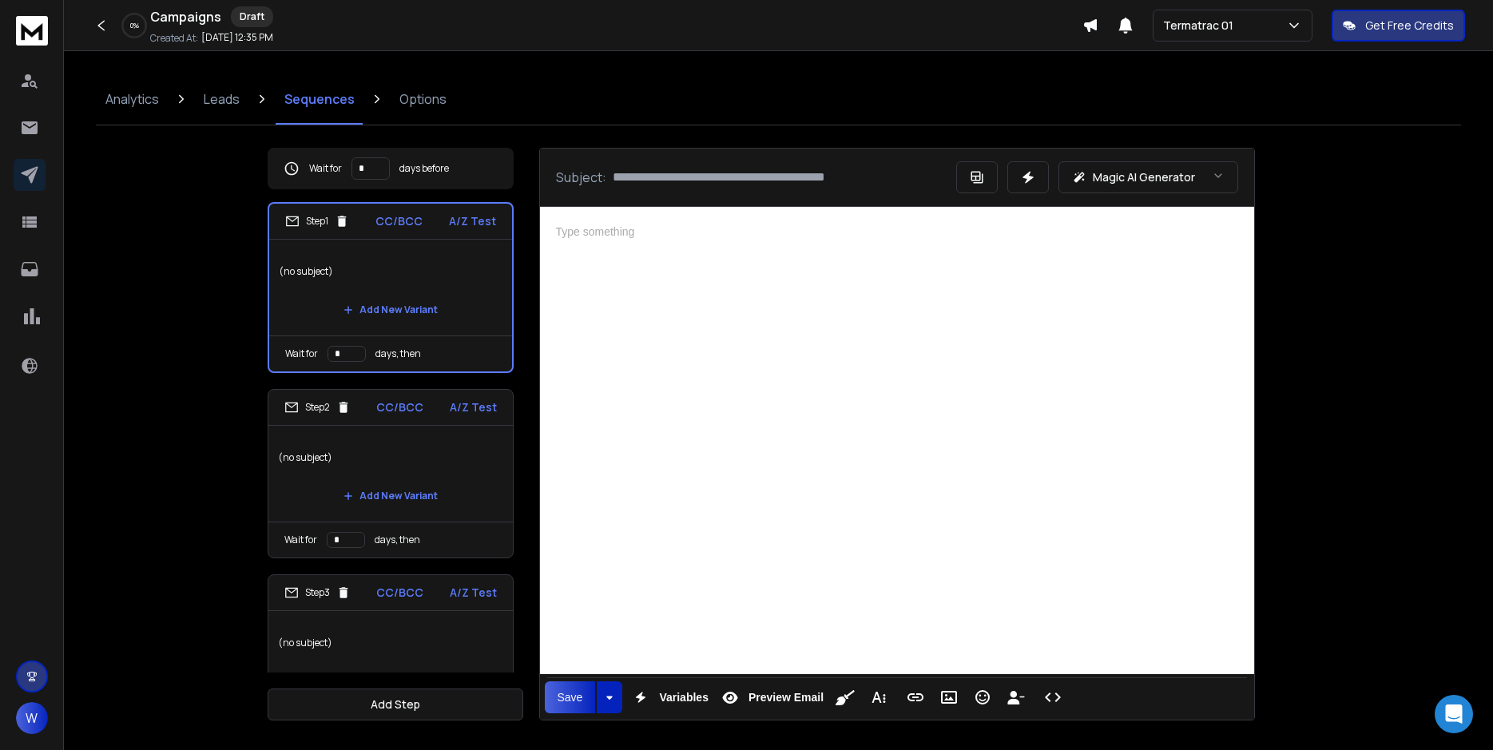
drag, startPoint x: 1387, startPoint y: 244, endPoint x: 1394, endPoint y: 96, distance: 148.8
click at [1388, 244] on div "Wait for * days before Step 1 CC/BCC A/Z Test (no subject) Add New Variant Wait…" at bounding box center [778, 434] width 1365 height 586
click at [415, 100] on p "Options" at bounding box center [422, 98] width 47 height 19
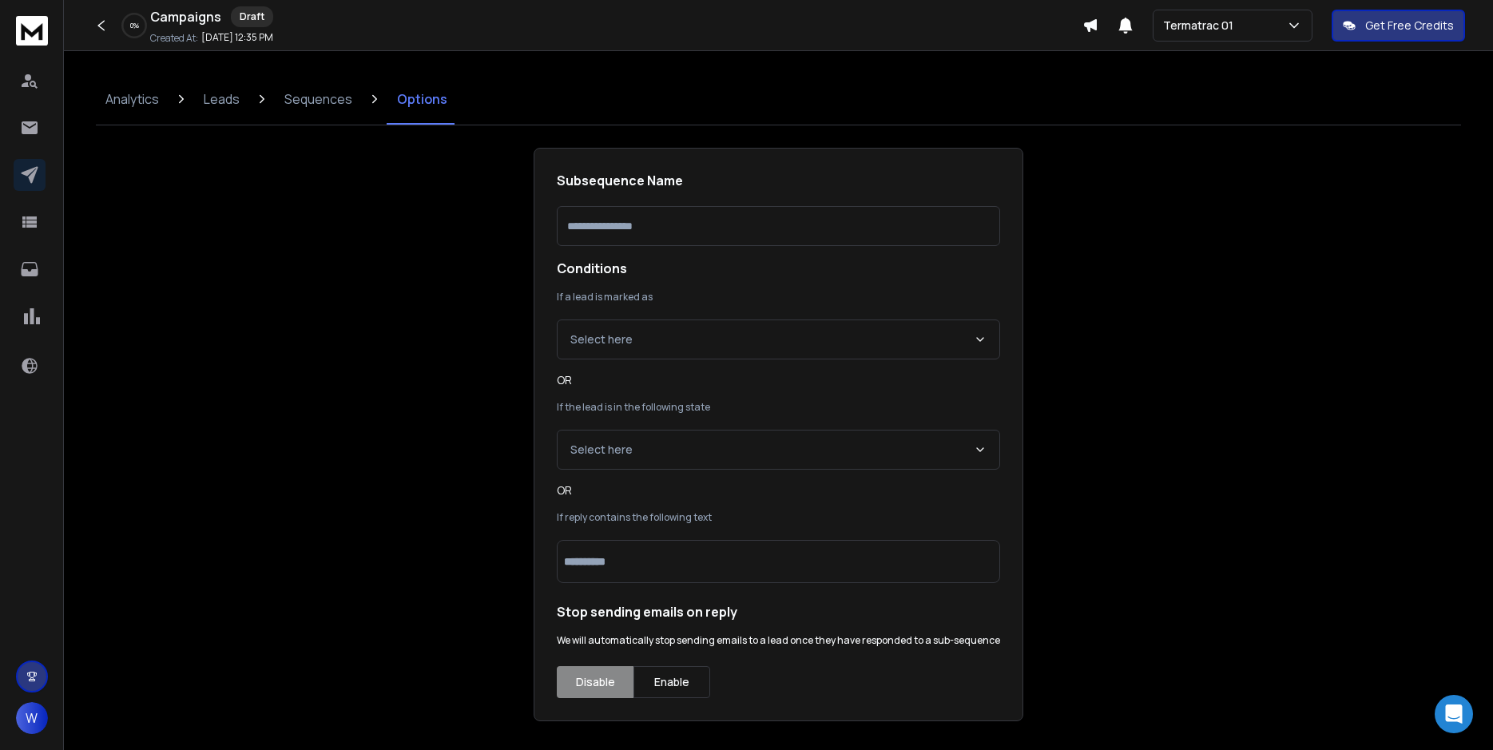
type input "**********"
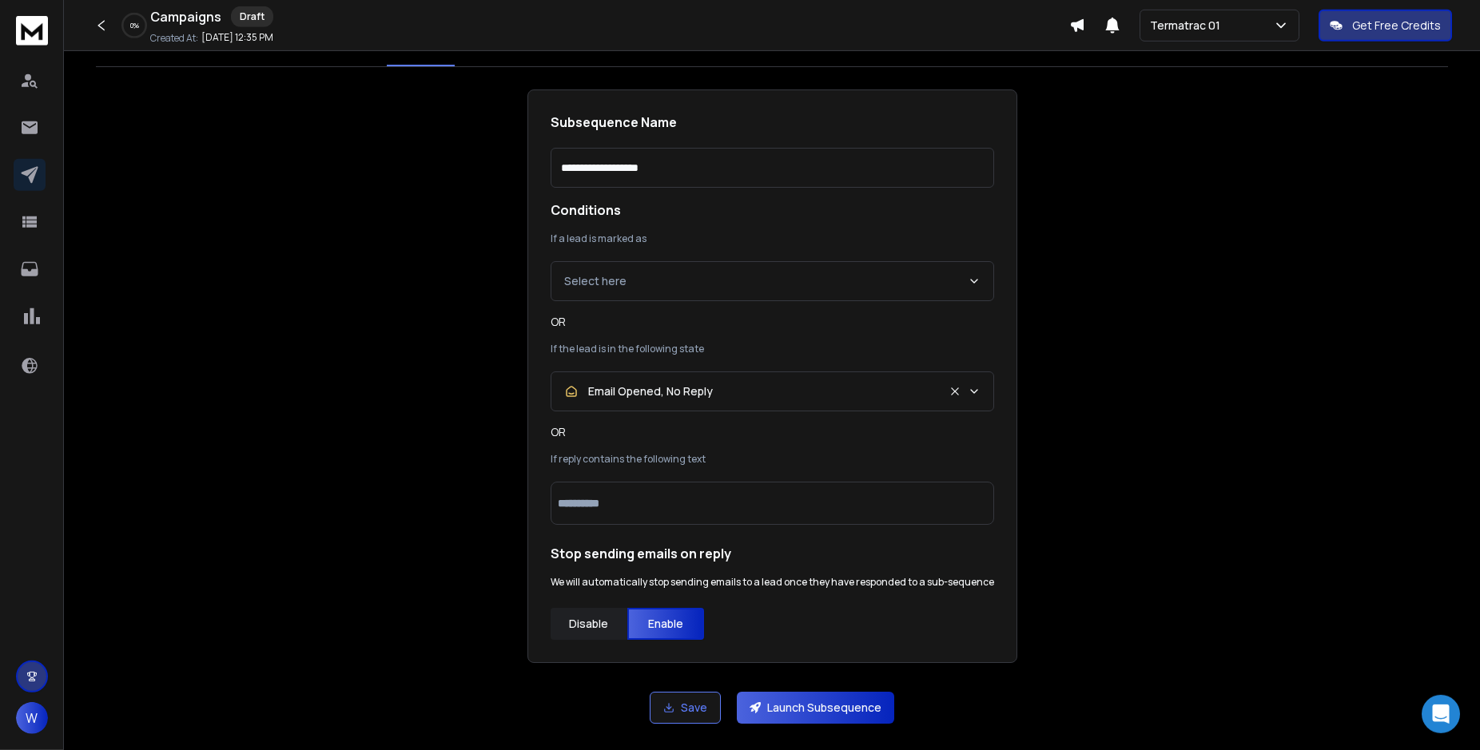
scroll to position [74, 0]
